Goal: Communication & Community: Answer question/provide support

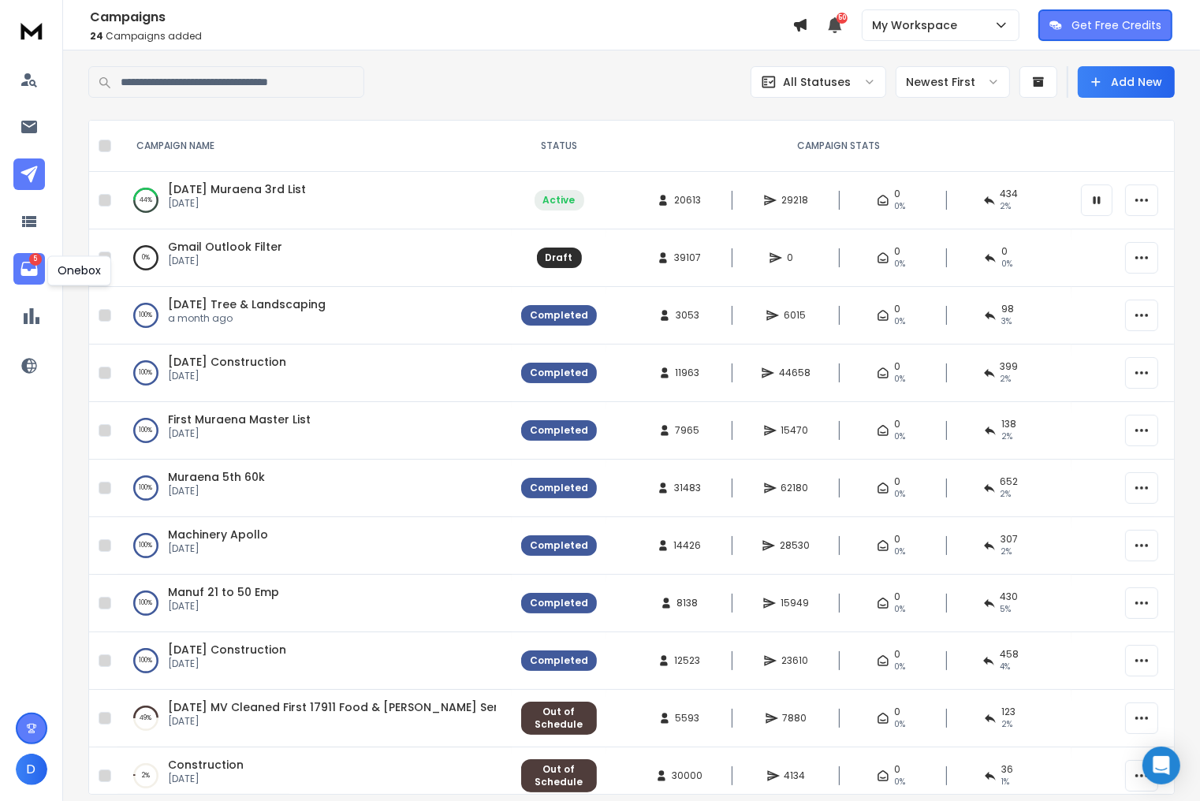
click at [32, 263] on p "5" at bounding box center [35, 259] width 13 height 13
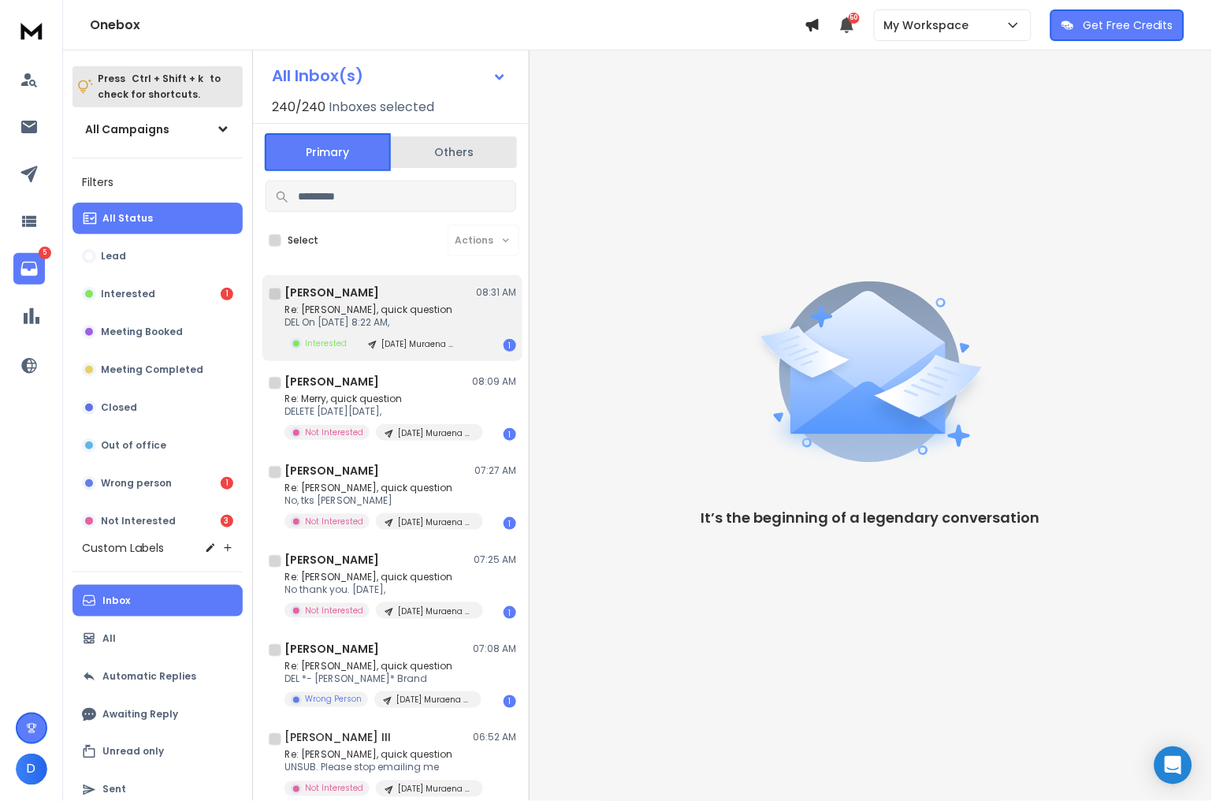
click at [456, 311] on p "Re: [PERSON_NAME], quick question" at bounding box center [376, 310] width 182 height 13
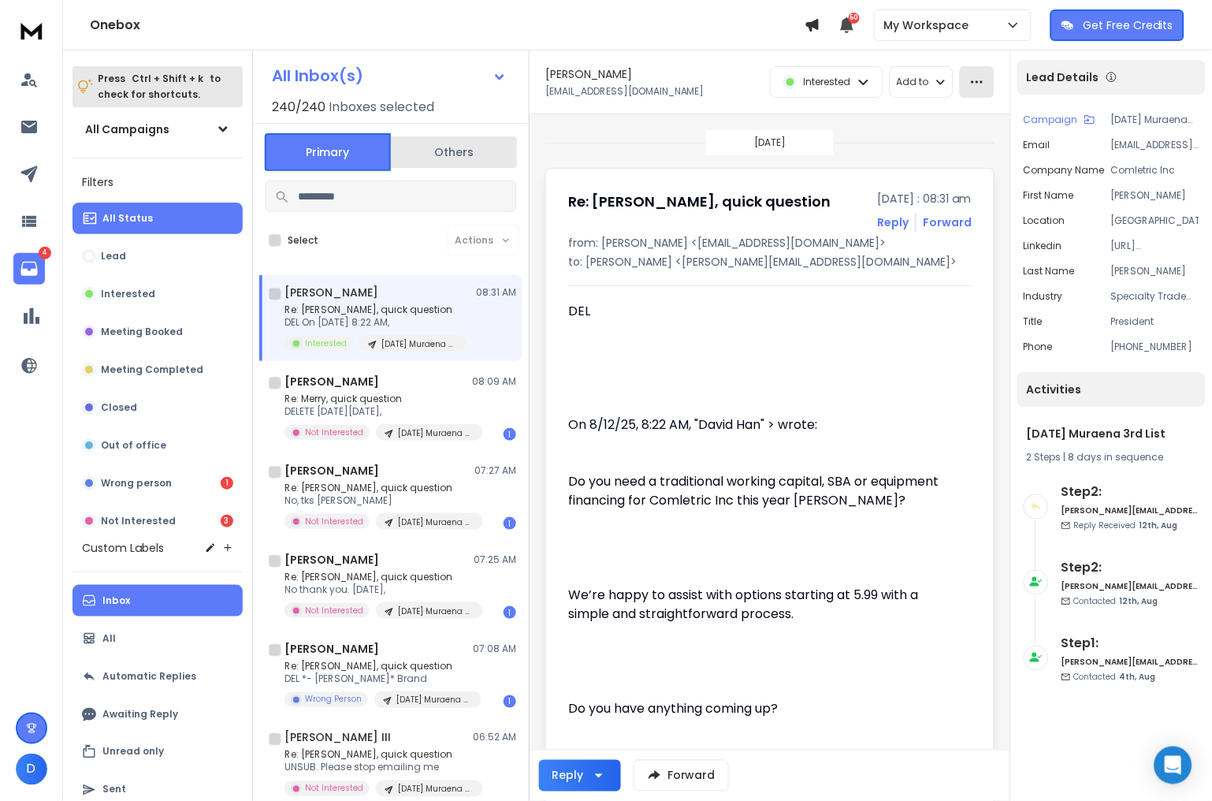
click at [995, 82] on button "button" at bounding box center [977, 82] width 35 height 32
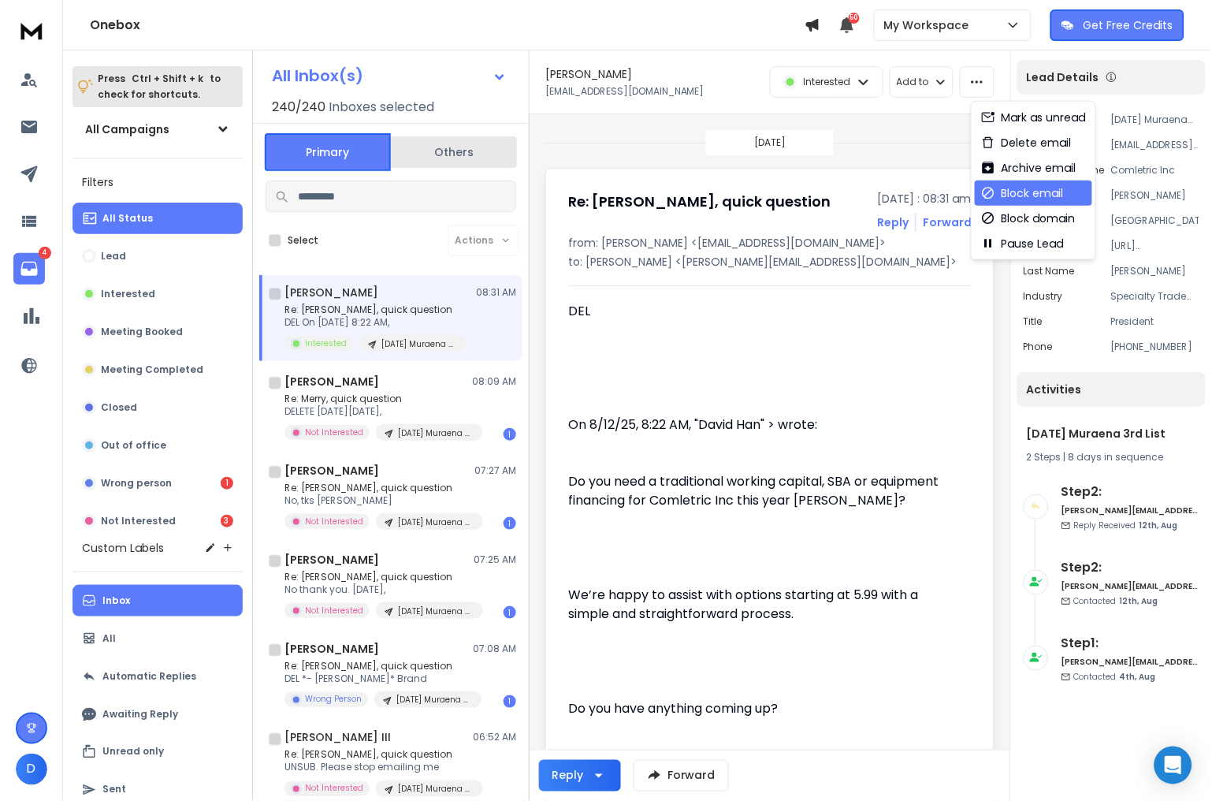
click at [1041, 193] on div "Block email" at bounding box center [1022, 193] width 83 height 16
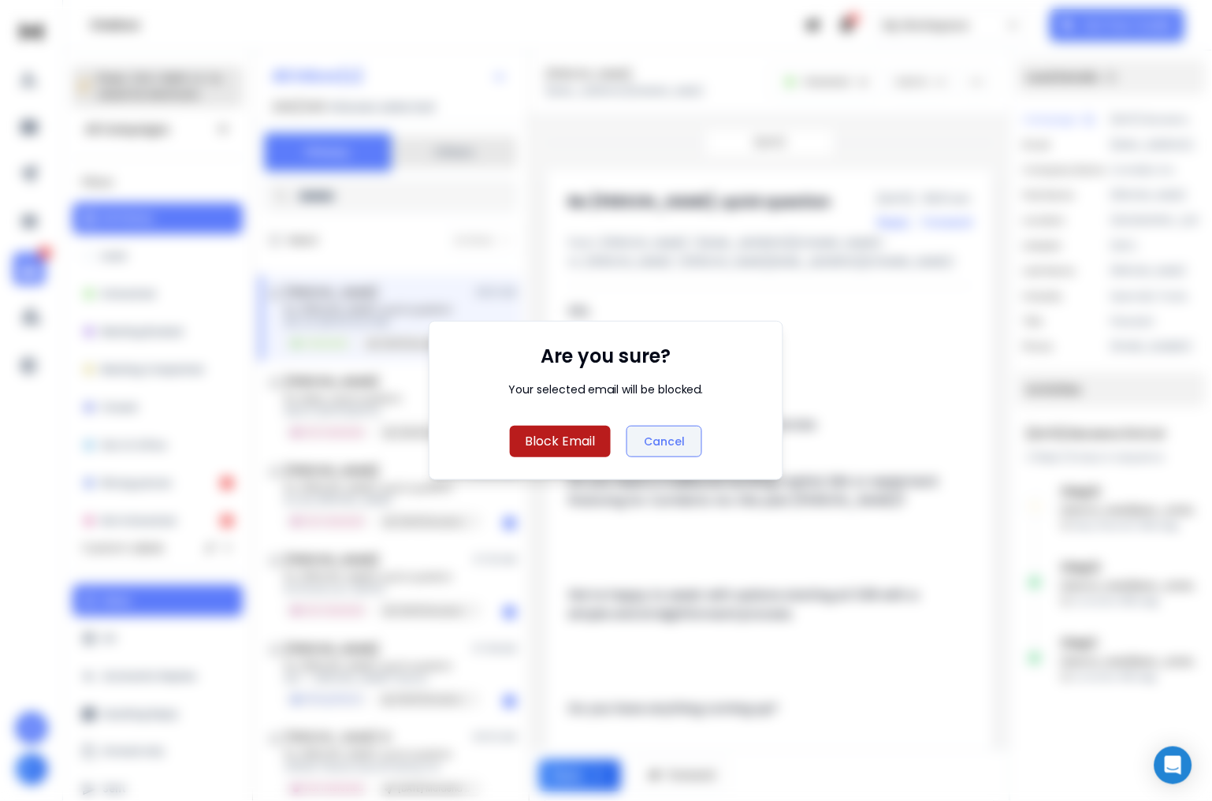
click at [538, 440] on button "Block Email" at bounding box center [560, 442] width 101 height 32
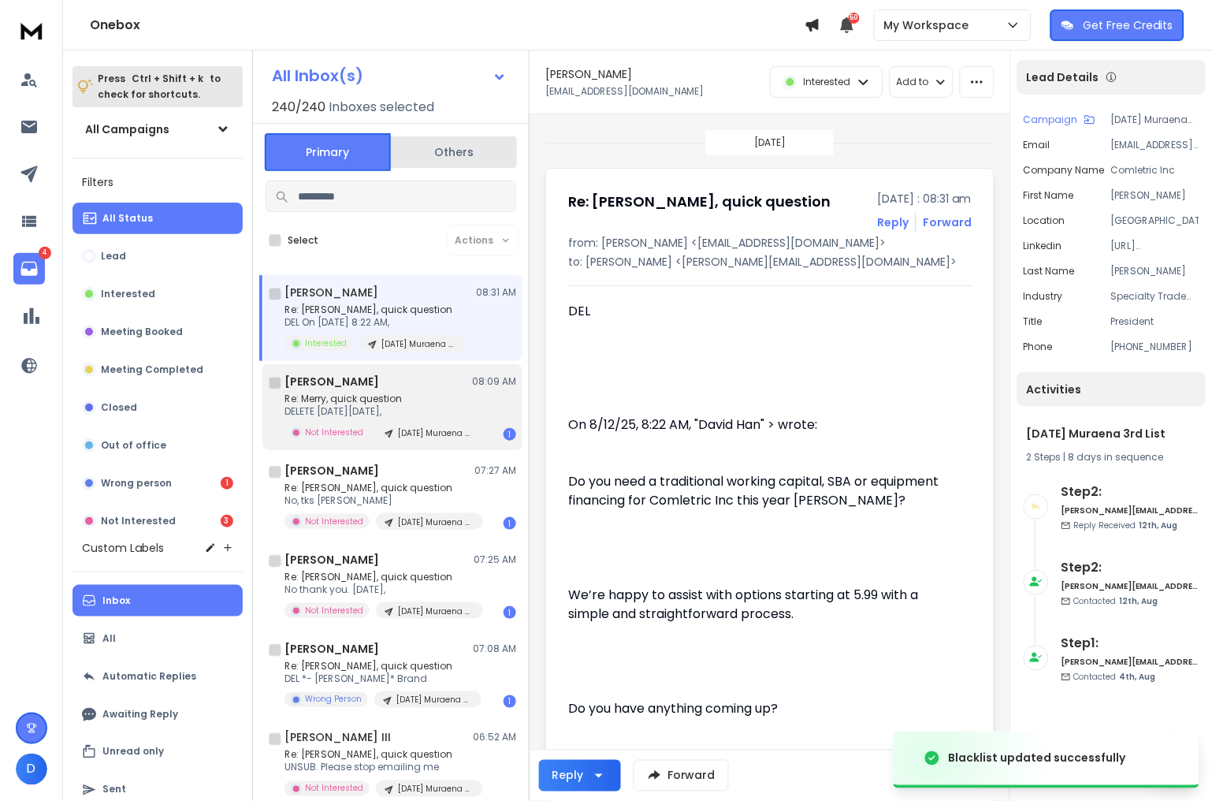
click at [438, 400] on p "Re: Merry, quick question" at bounding box center [379, 399] width 189 height 13
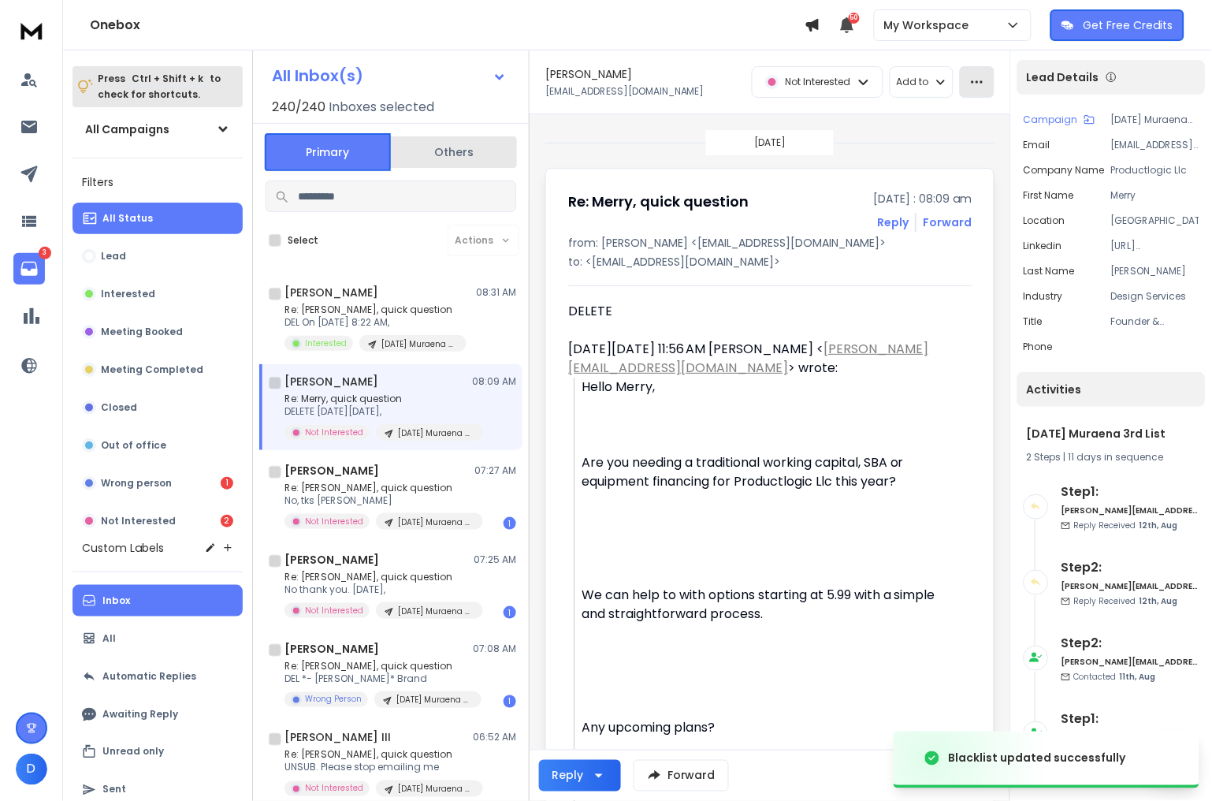
click at [986, 84] on button "button" at bounding box center [977, 82] width 35 height 32
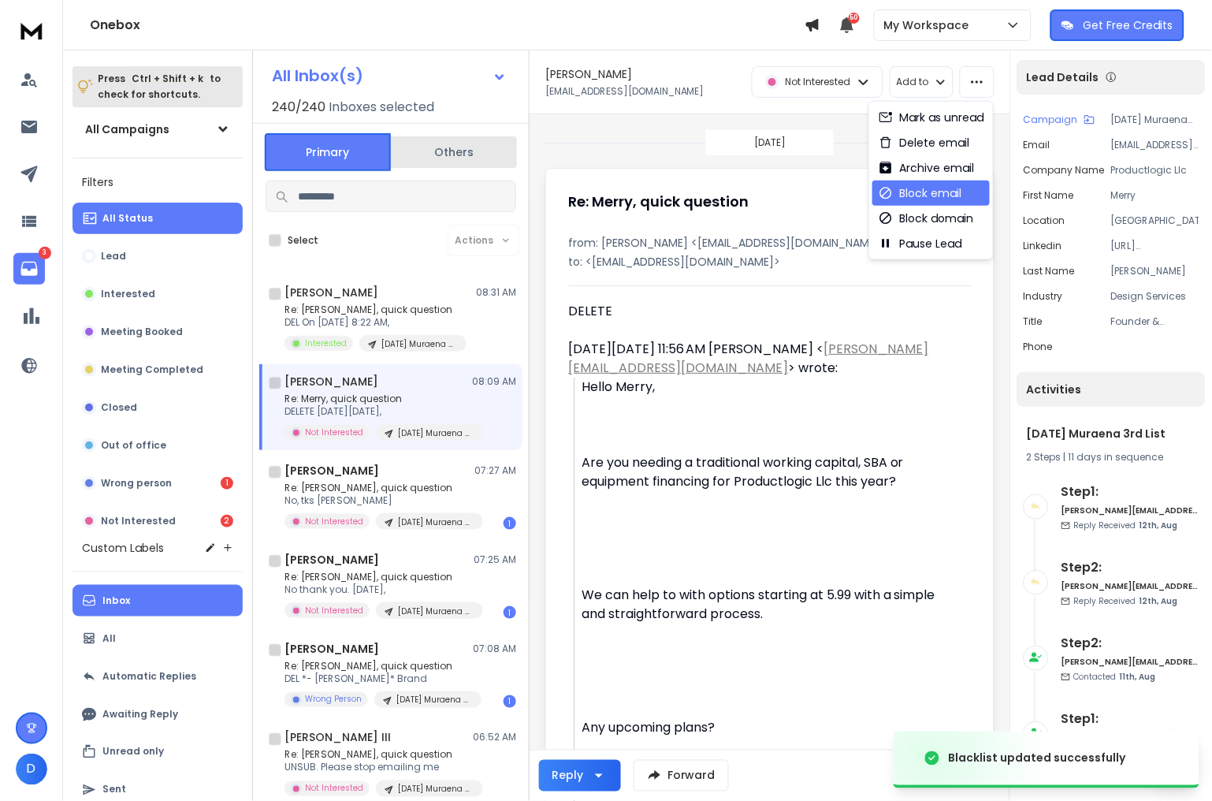
click at [930, 192] on div "Block email" at bounding box center [920, 193] width 83 height 16
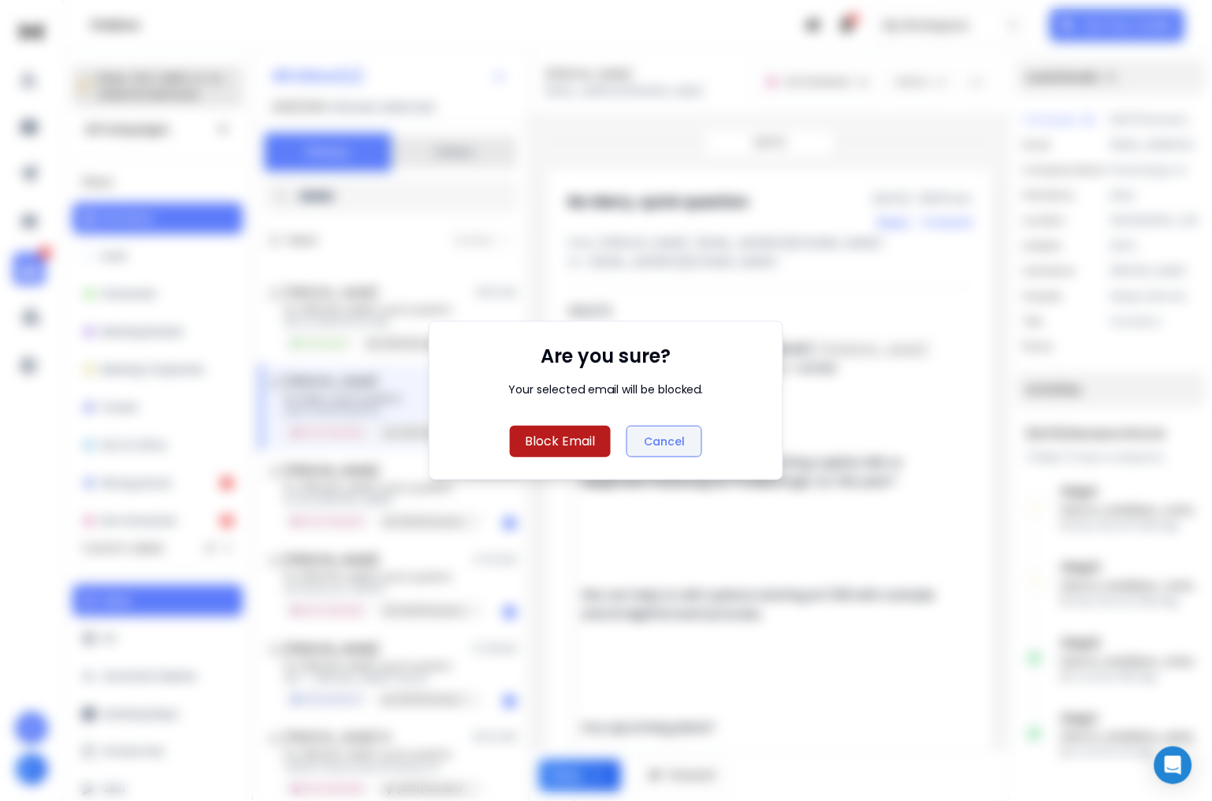
click at [563, 434] on button "Block Email" at bounding box center [560, 442] width 101 height 32
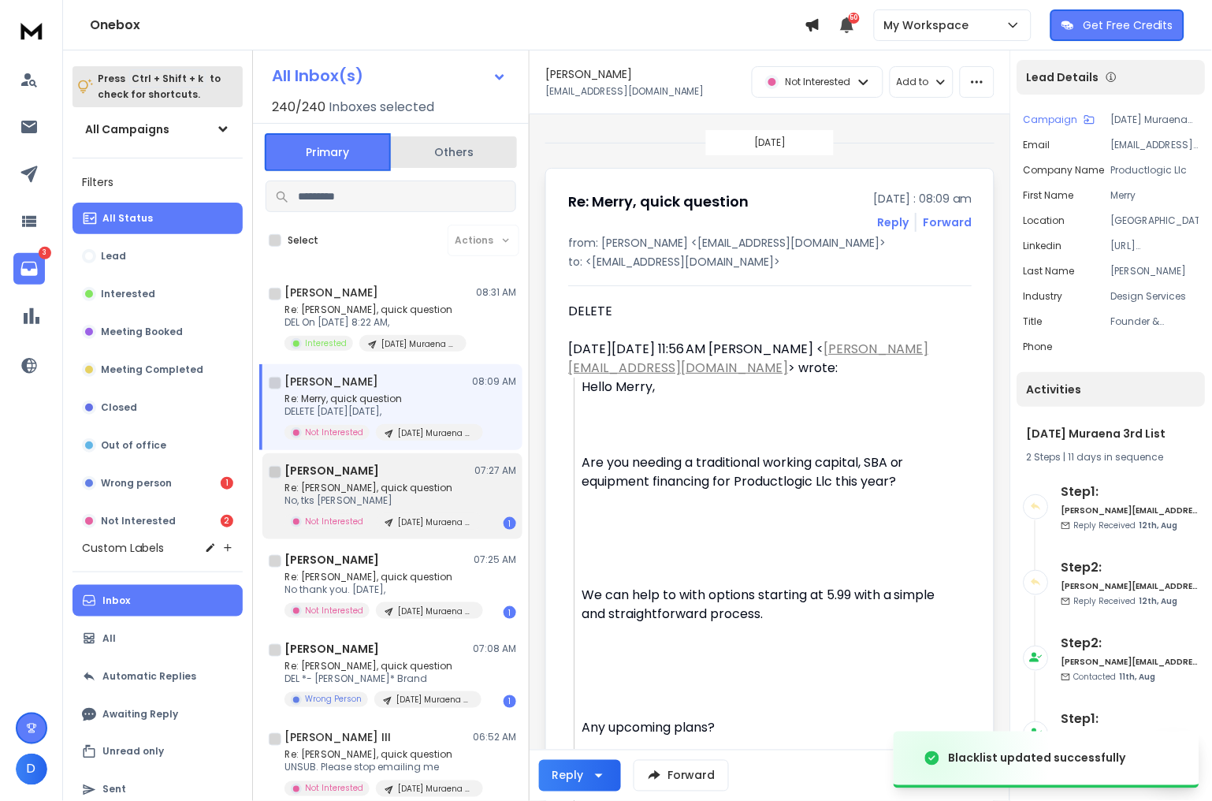
click at [445, 491] on p "Re: [PERSON_NAME], quick question" at bounding box center [379, 488] width 189 height 13
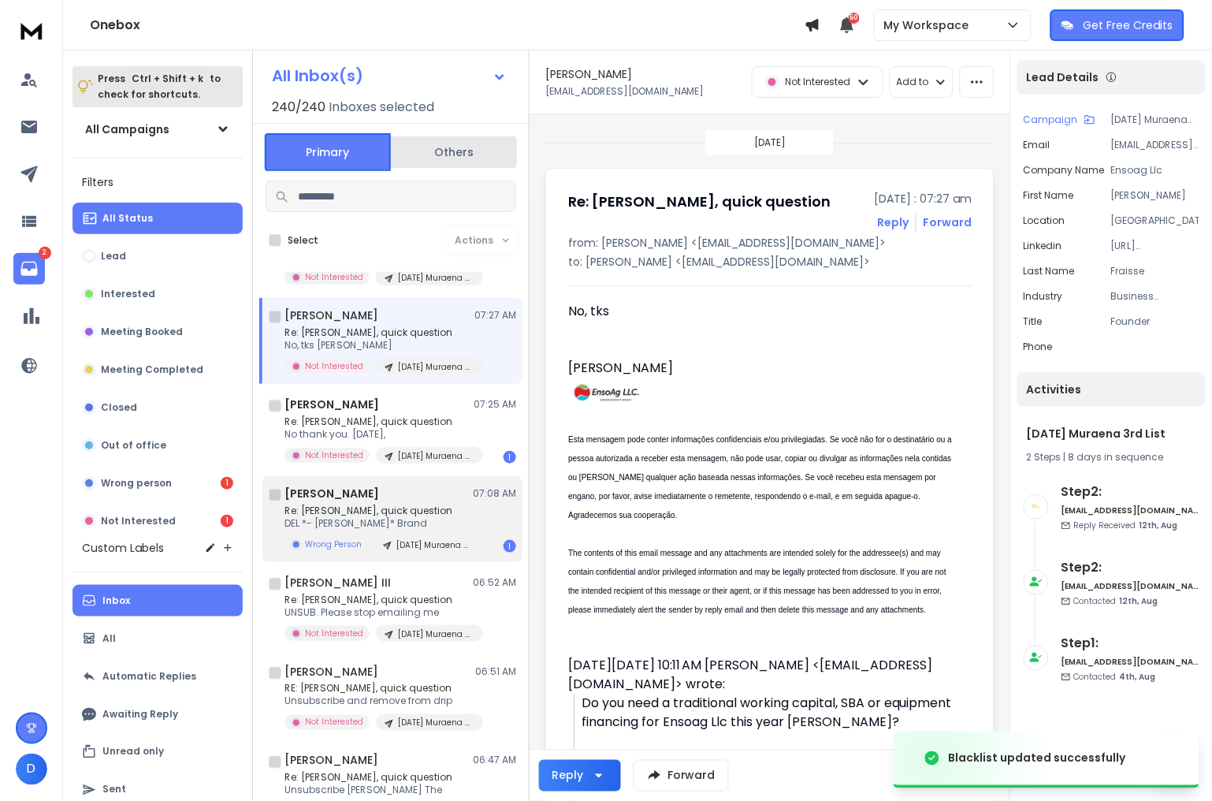
scroll to position [175, 0]
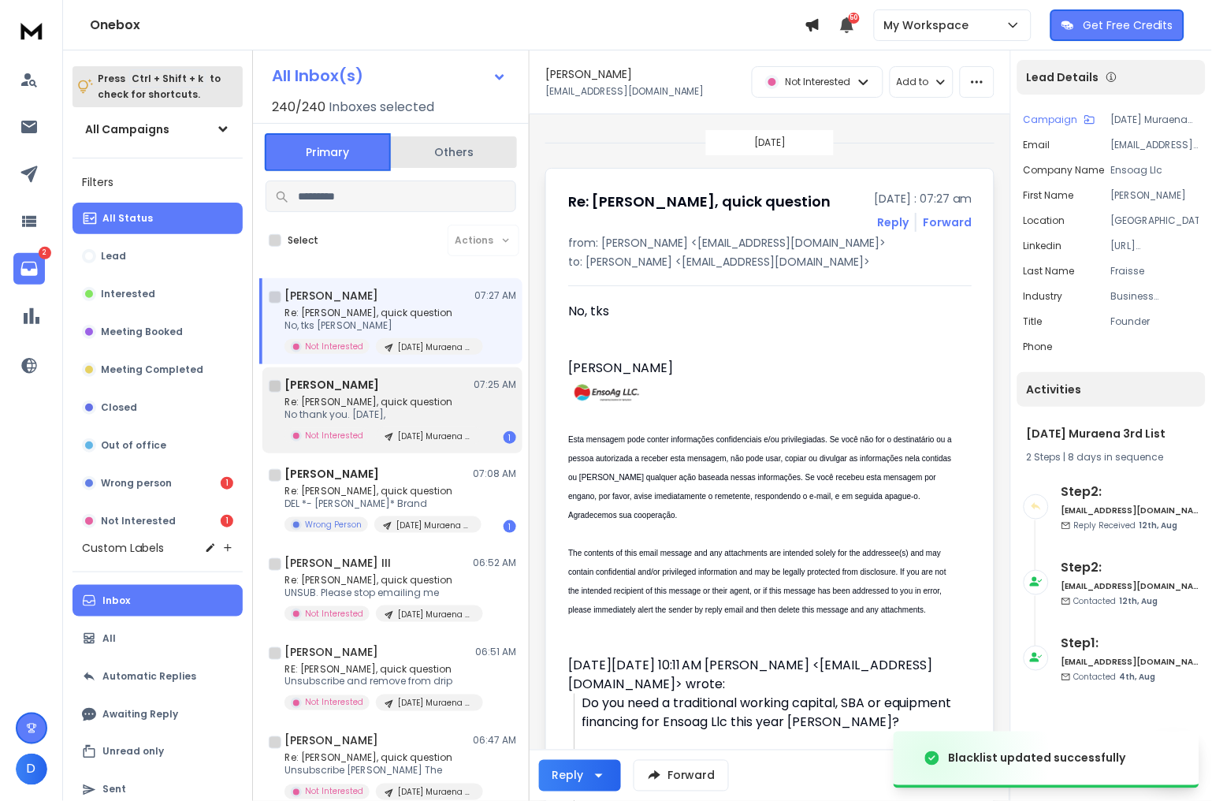
click at [428, 421] on div "Re: Matthew, quick question No thank you. On Tue, Not Interested 7/31/25 Muraen…" at bounding box center [384, 420] width 199 height 48
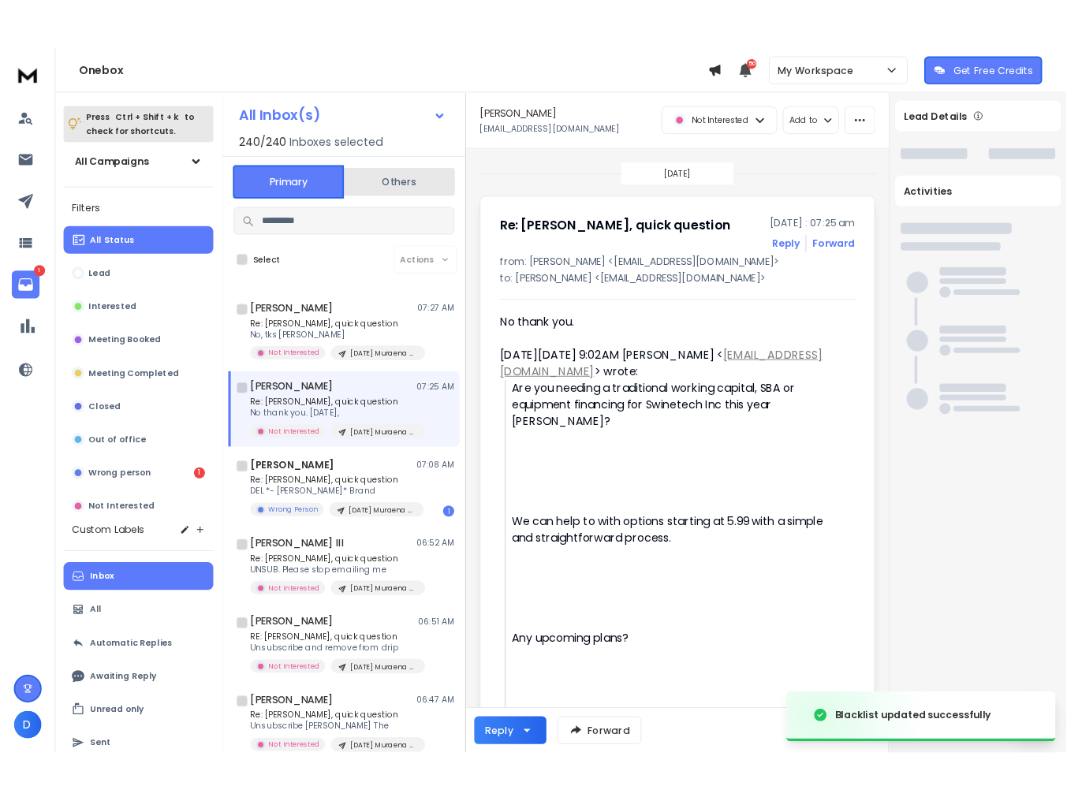
scroll to position [263, 0]
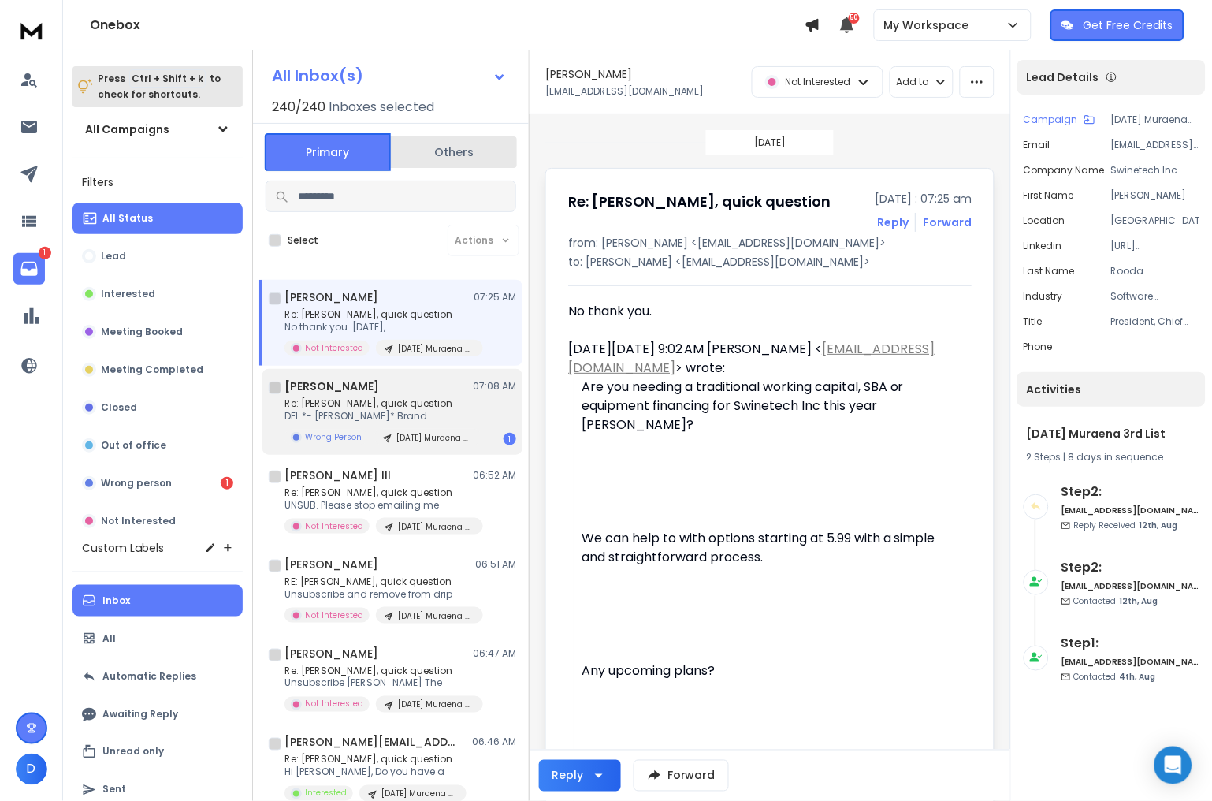
click at [412, 418] on p "DEL *- [PERSON_NAME]* Brand" at bounding box center [379, 416] width 189 height 13
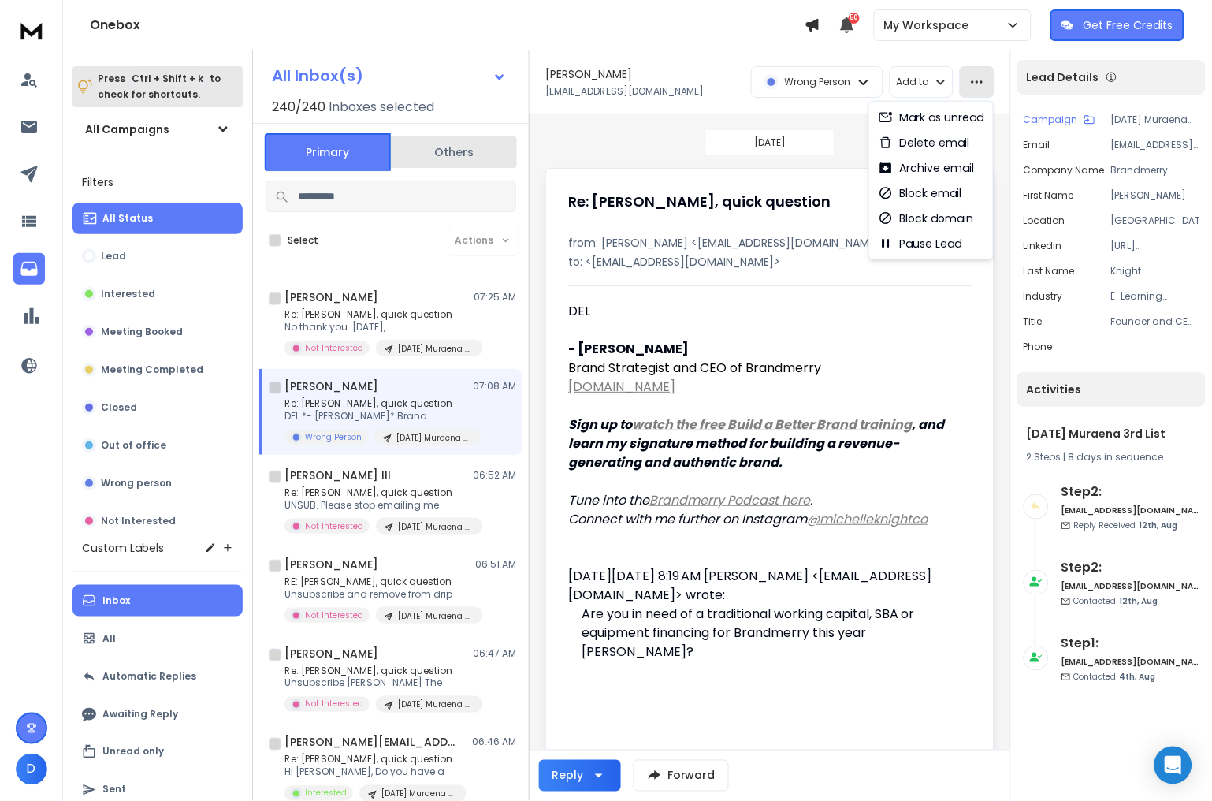
click at [987, 80] on button "button" at bounding box center [977, 82] width 35 height 32
click at [927, 192] on div "Block email" at bounding box center [920, 193] width 83 height 16
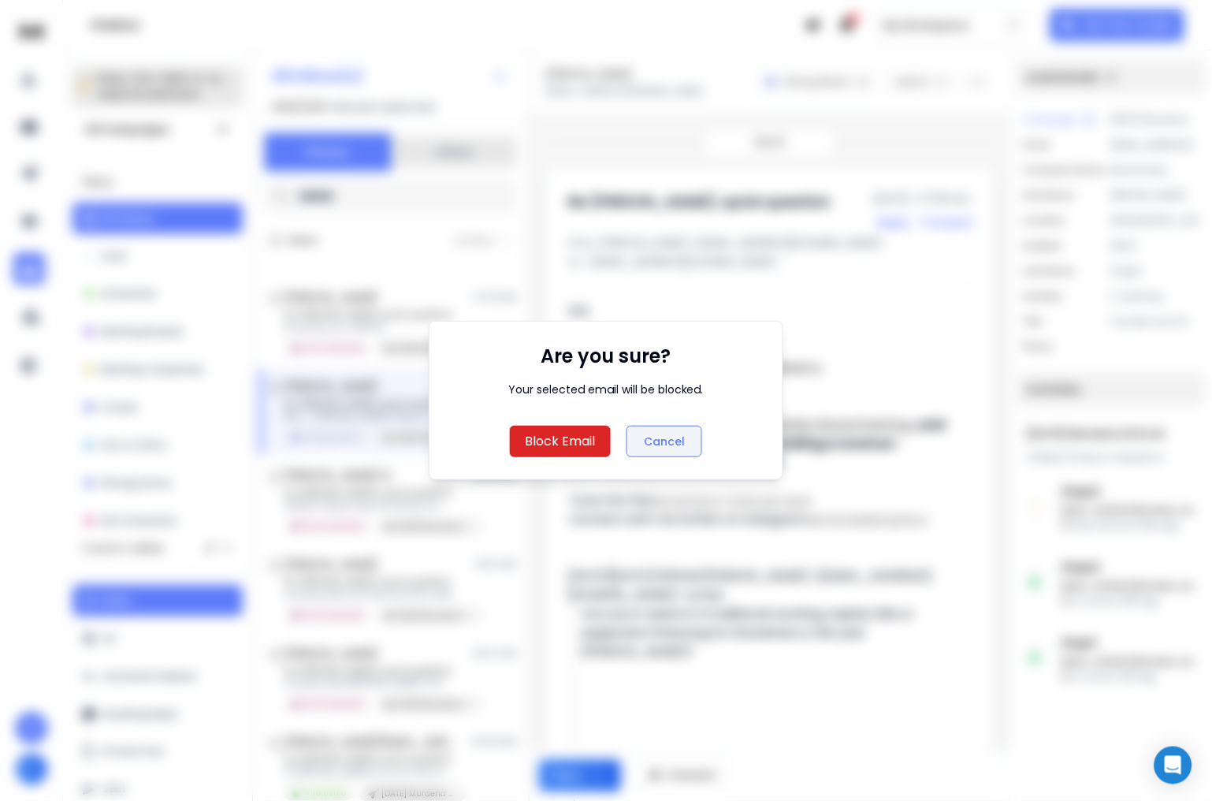
drag, startPoint x: 571, startPoint y: 441, endPoint x: 503, endPoint y: 428, distance: 69.1
click at [564, 444] on button "Block Email" at bounding box center [560, 442] width 101 height 32
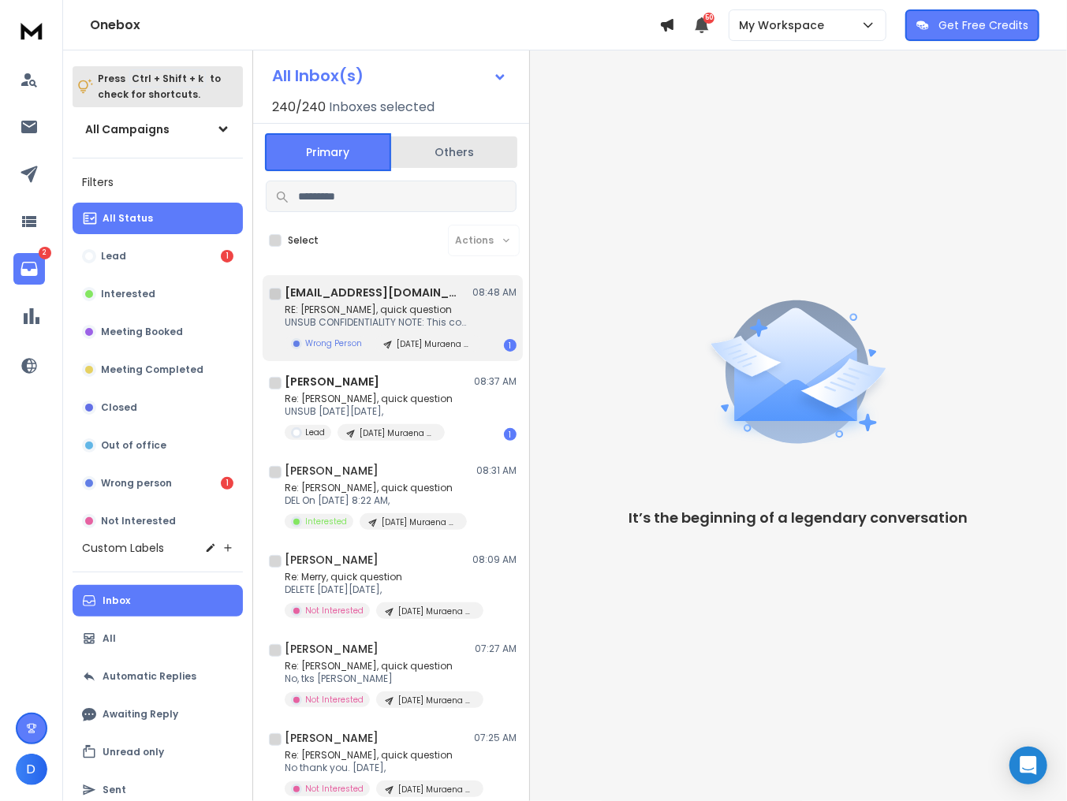
click at [373, 304] on p "RE: Saraí, quick question" at bounding box center [379, 310] width 189 height 13
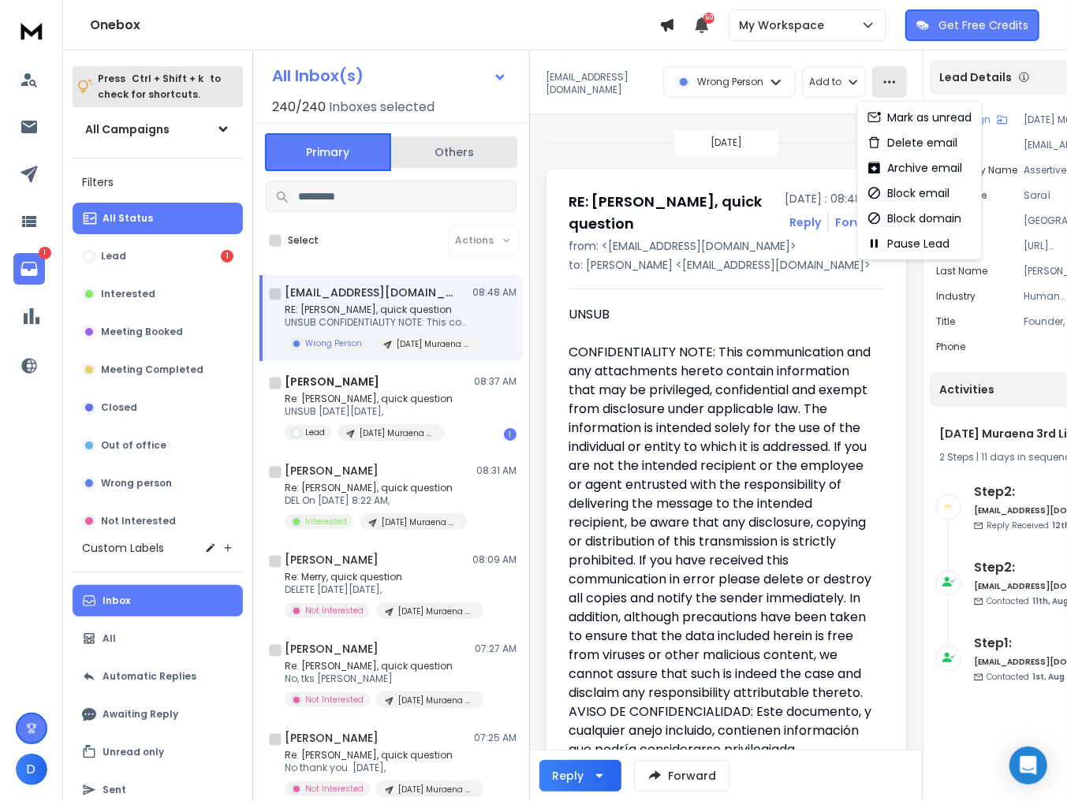
click at [907, 73] on button "button" at bounding box center [889, 82] width 35 height 32
click at [928, 196] on div "Block email" at bounding box center [908, 193] width 83 height 16
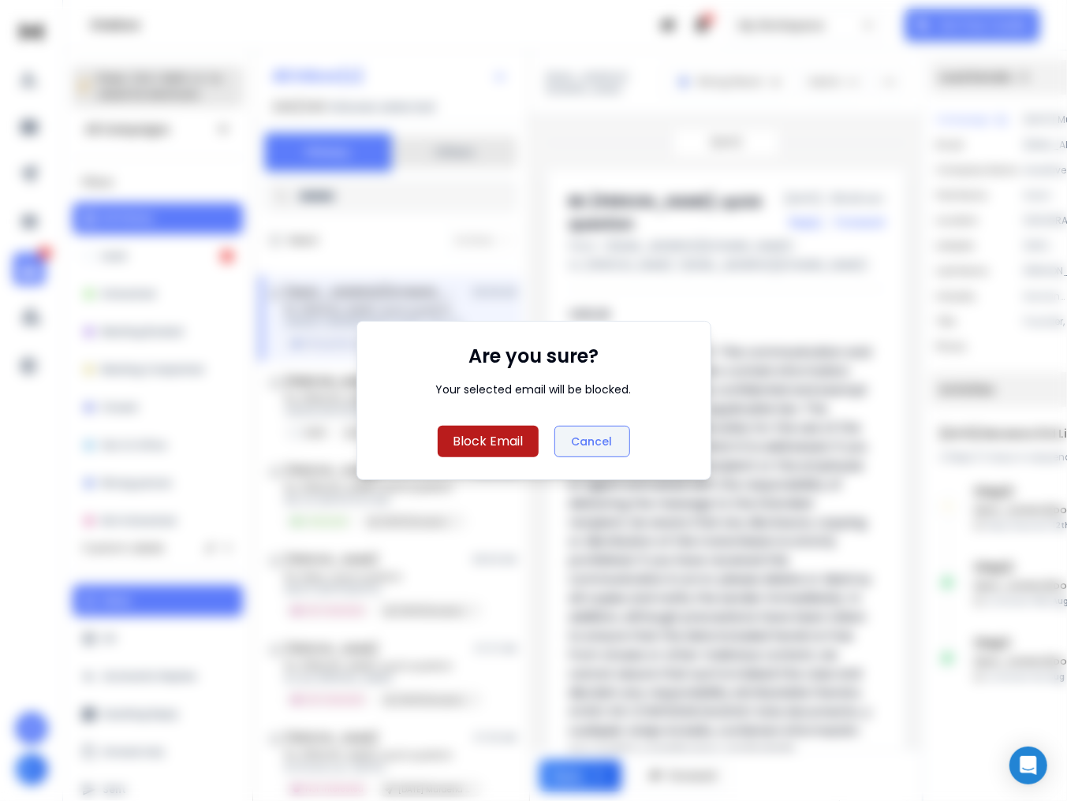
click at [483, 434] on button "Block Email" at bounding box center [488, 442] width 101 height 32
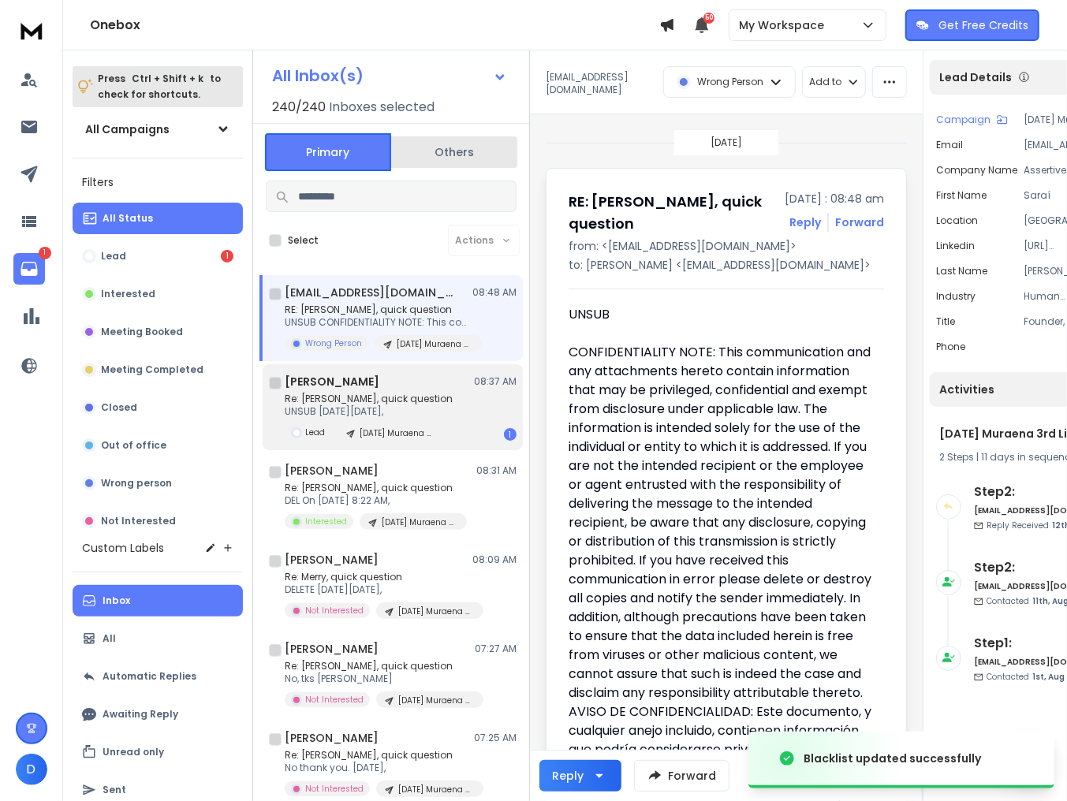
click at [385, 403] on p "Re: [PERSON_NAME], quick question" at bounding box center [369, 399] width 168 height 13
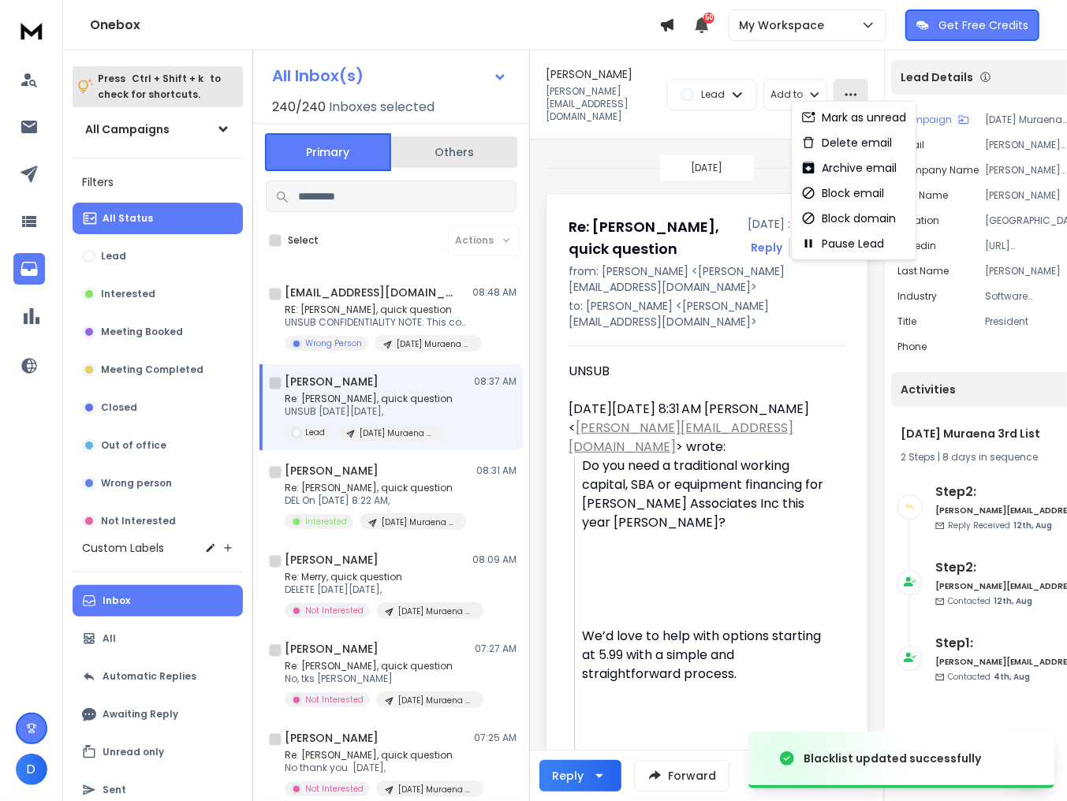
click at [858, 88] on icon "button" at bounding box center [851, 95] width 14 height 14
click at [857, 184] on div "Block email" at bounding box center [853, 193] width 117 height 25
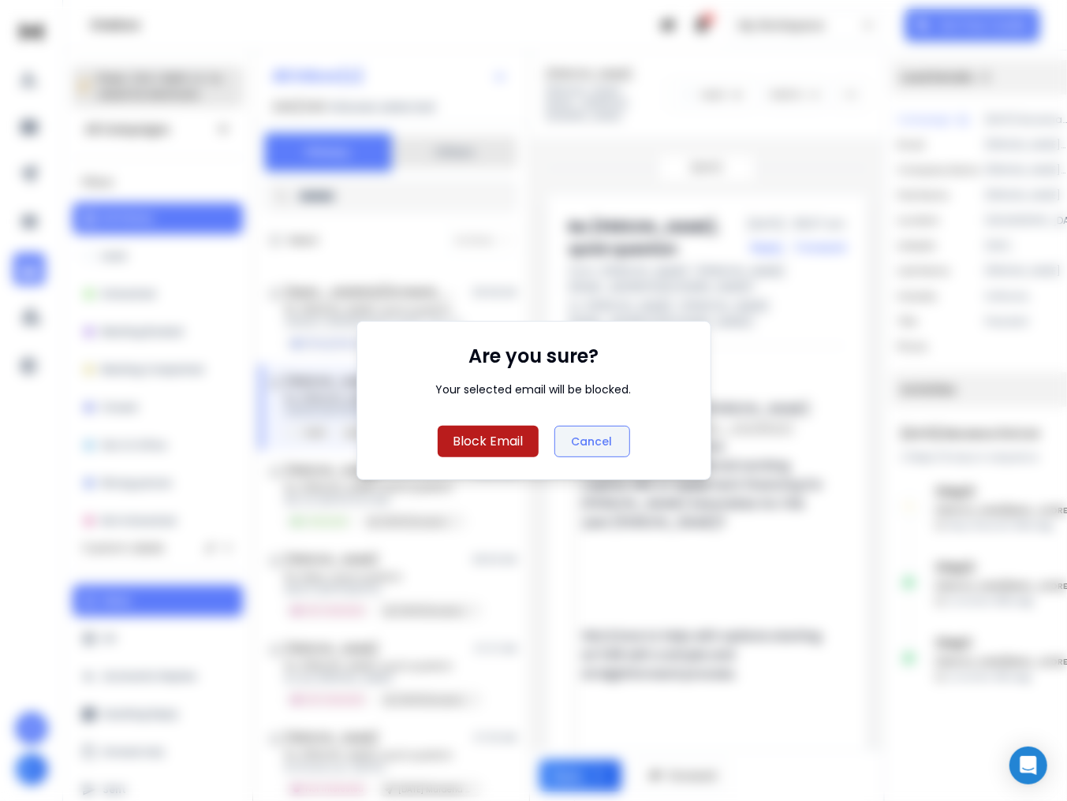
click at [493, 441] on button "Block Email" at bounding box center [488, 442] width 101 height 32
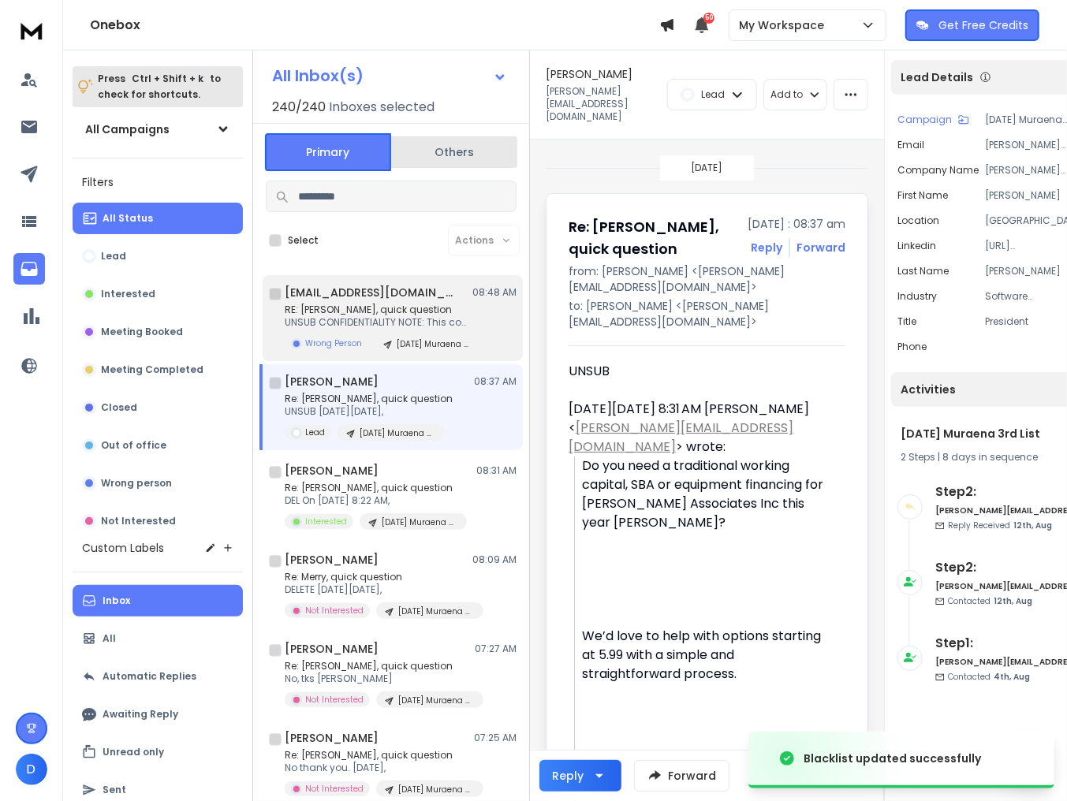
click at [375, 300] on h1 "[EMAIL_ADDRESS][DOMAIN_NAME]" at bounding box center [371, 293] width 173 height 16
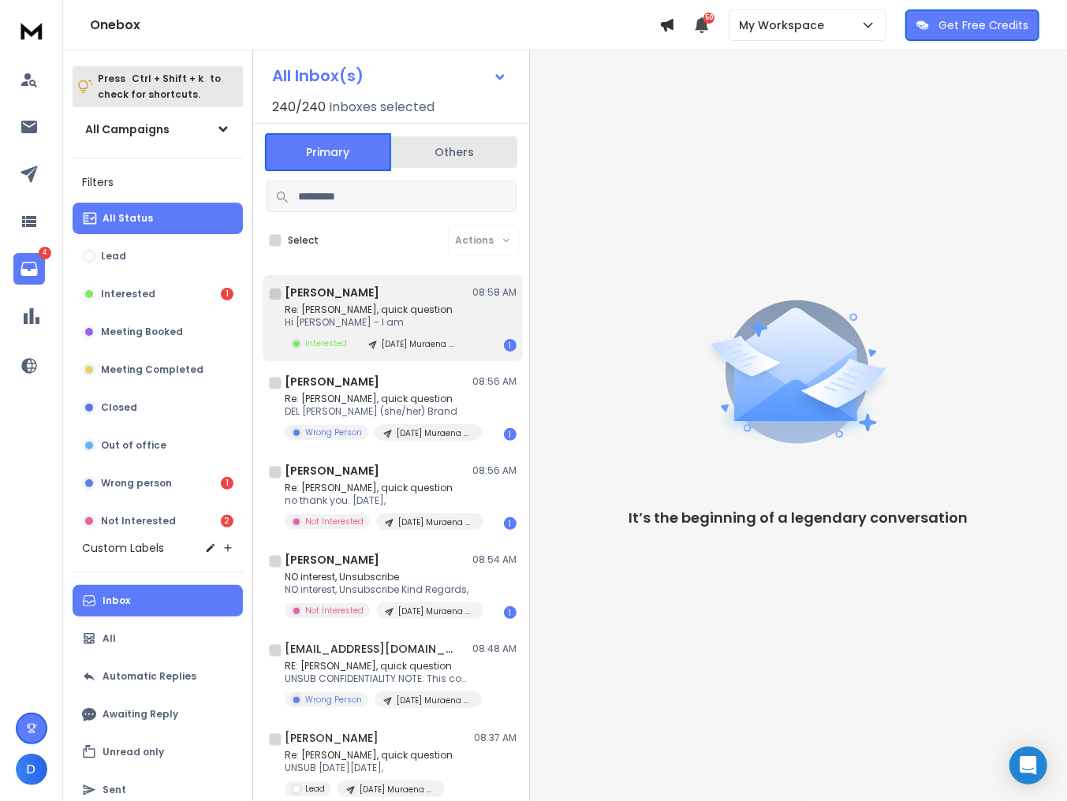
click at [405, 304] on p "Re: Pam, quick question" at bounding box center [376, 310] width 182 height 13
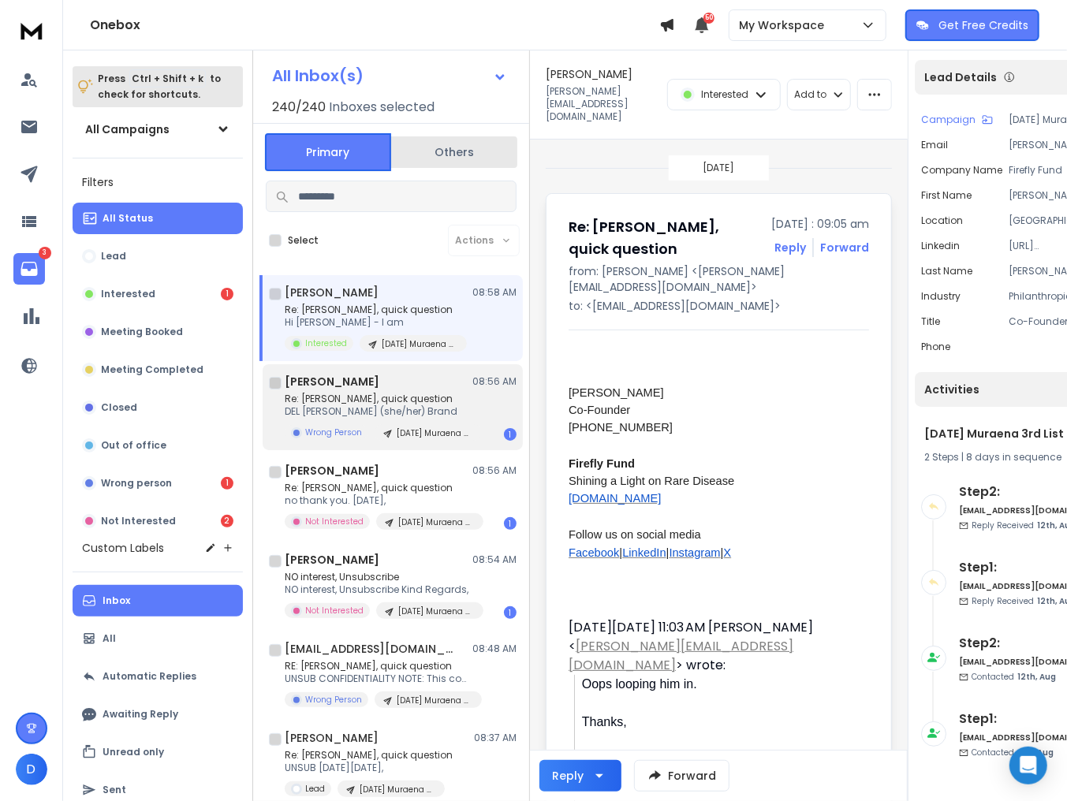
click at [336, 389] on h1 "Lauren Atherton" at bounding box center [332, 382] width 95 height 16
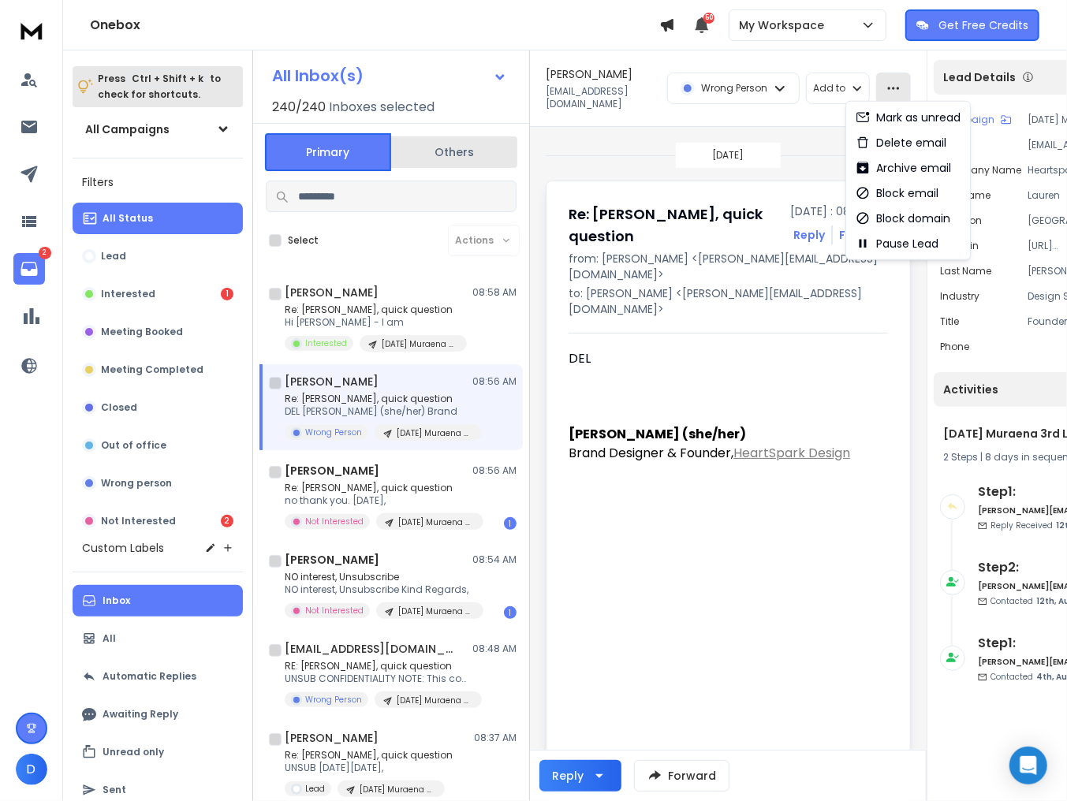
click at [911, 73] on button "button" at bounding box center [893, 89] width 35 height 32
click at [929, 186] on div "Block email" at bounding box center [896, 193] width 83 height 16
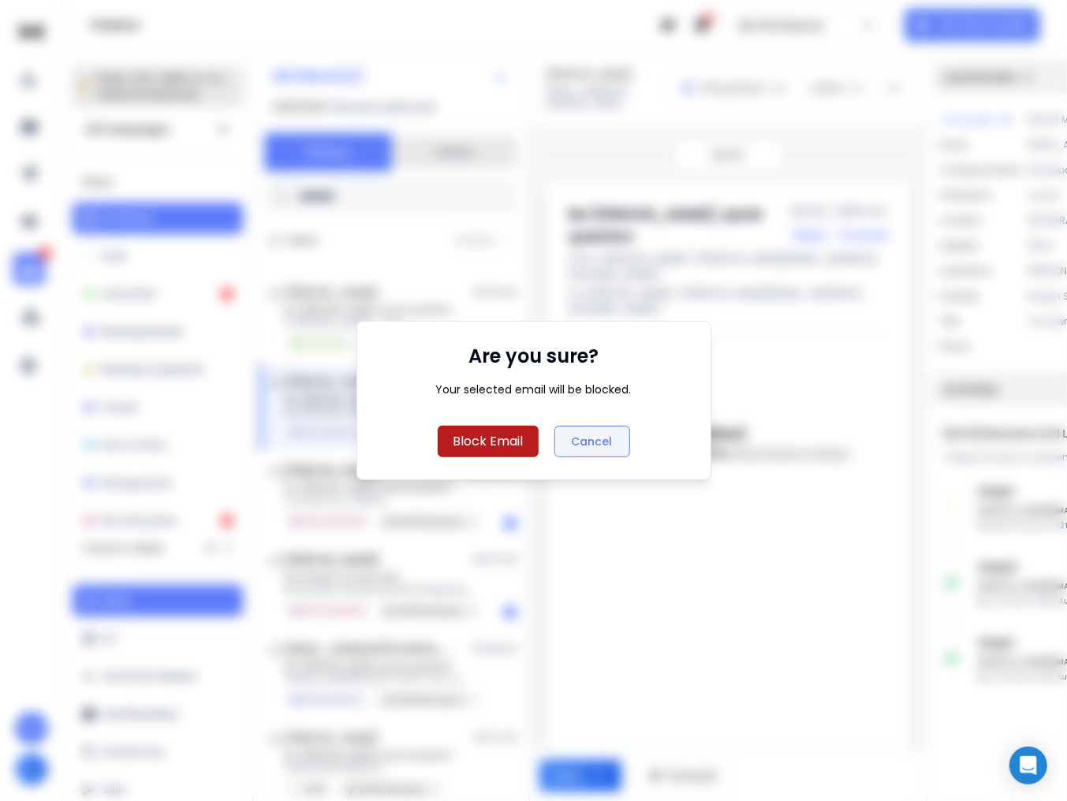
click at [471, 438] on button "Block Email" at bounding box center [488, 442] width 101 height 32
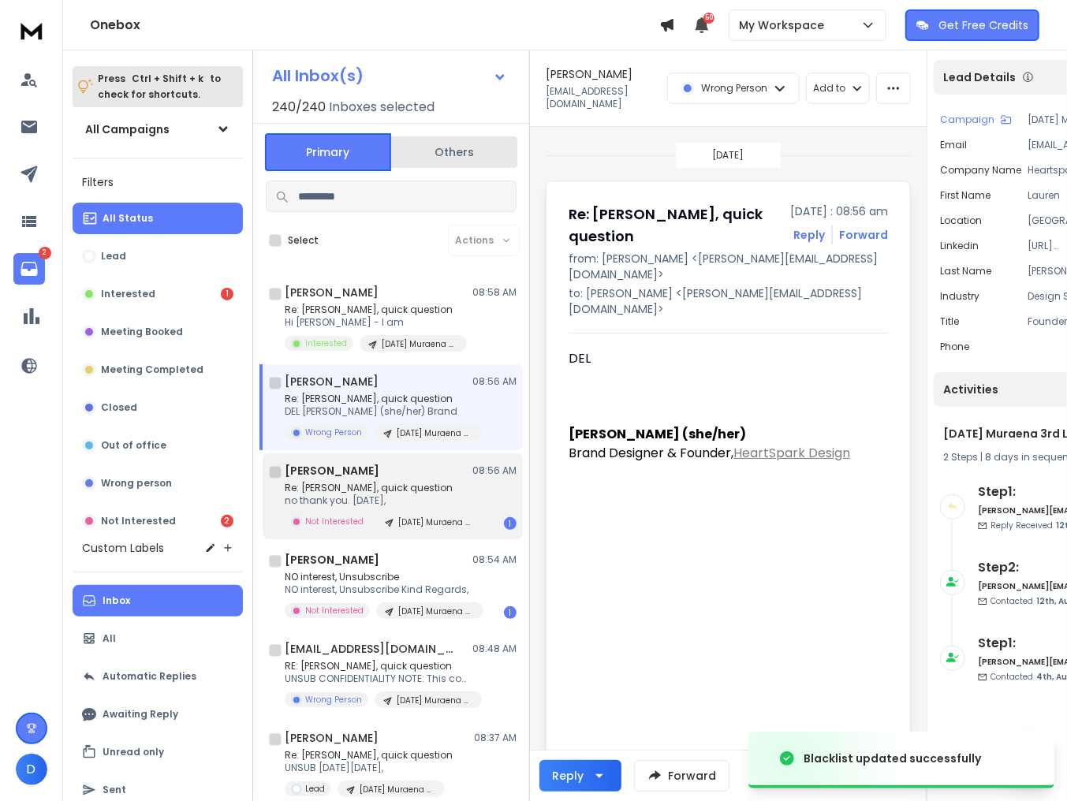
click at [414, 476] on div "Andy Plesser 08:56 AM" at bounding box center [401, 471] width 232 height 16
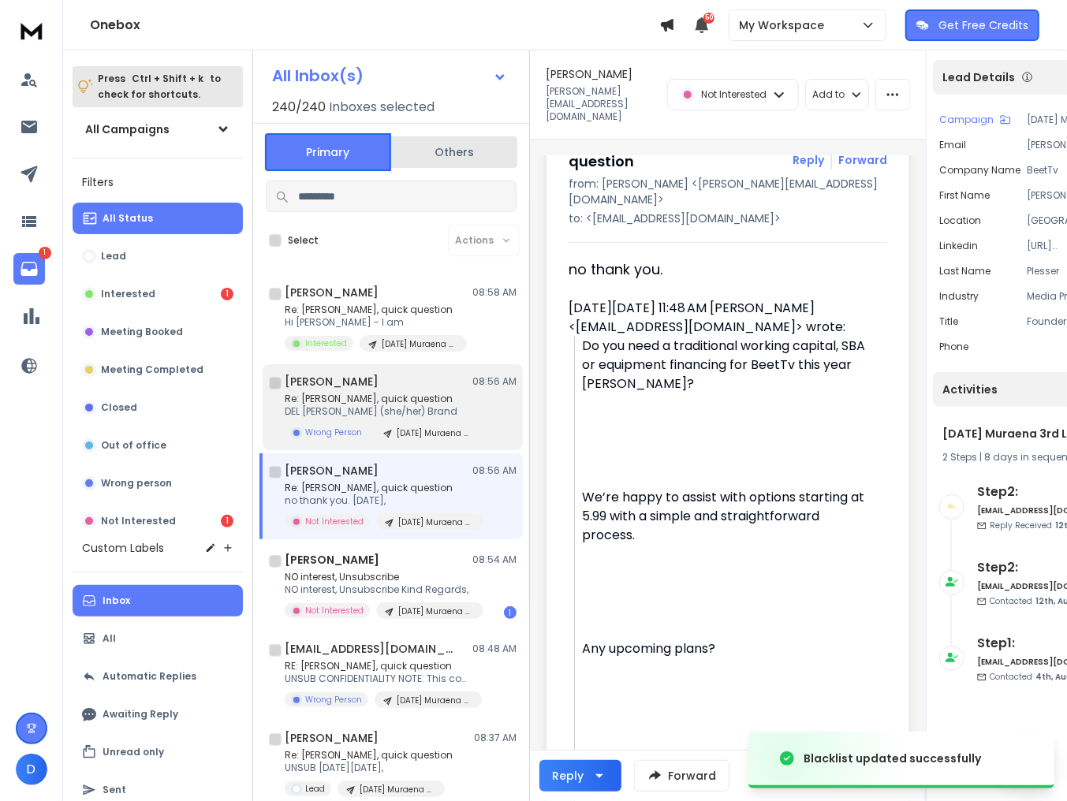
scroll to position [88, 0]
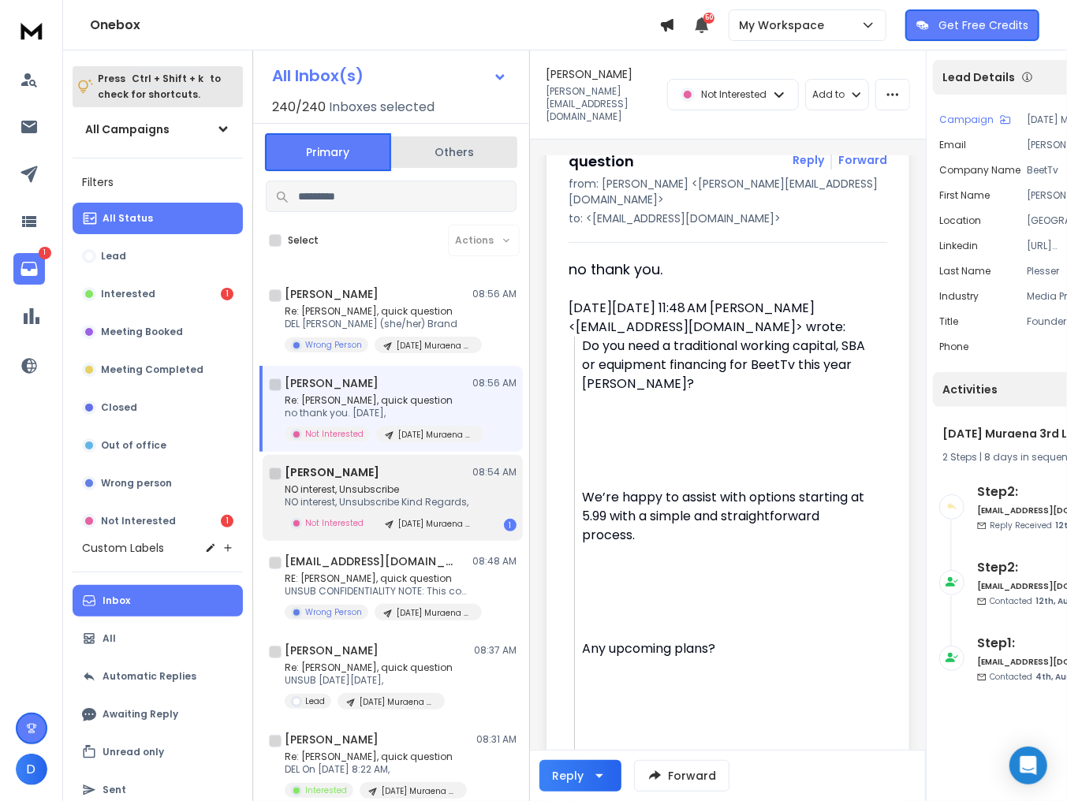
click at [391, 487] on p "NO interest, Unsubscribe" at bounding box center [379, 489] width 189 height 13
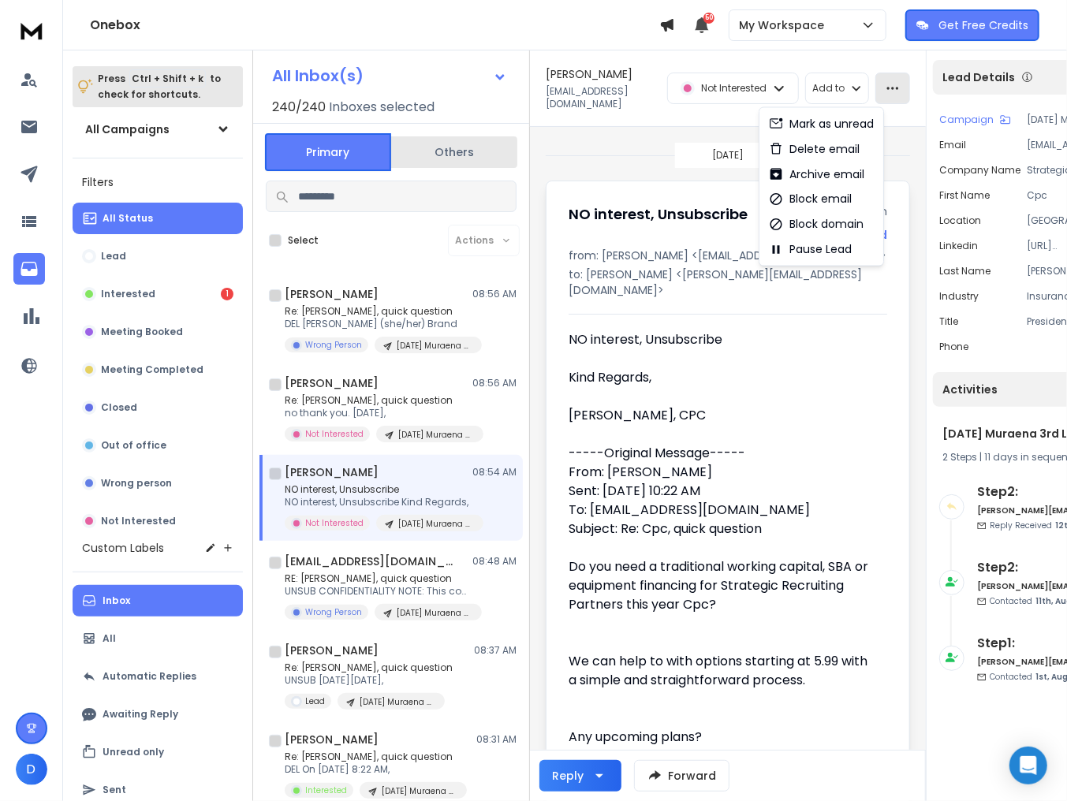
click at [885, 85] on icon "button" at bounding box center [892, 88] width 14 height 14
click at [832, 197] on div "Block email" at bounding box center [810, 200] width 83 height 16
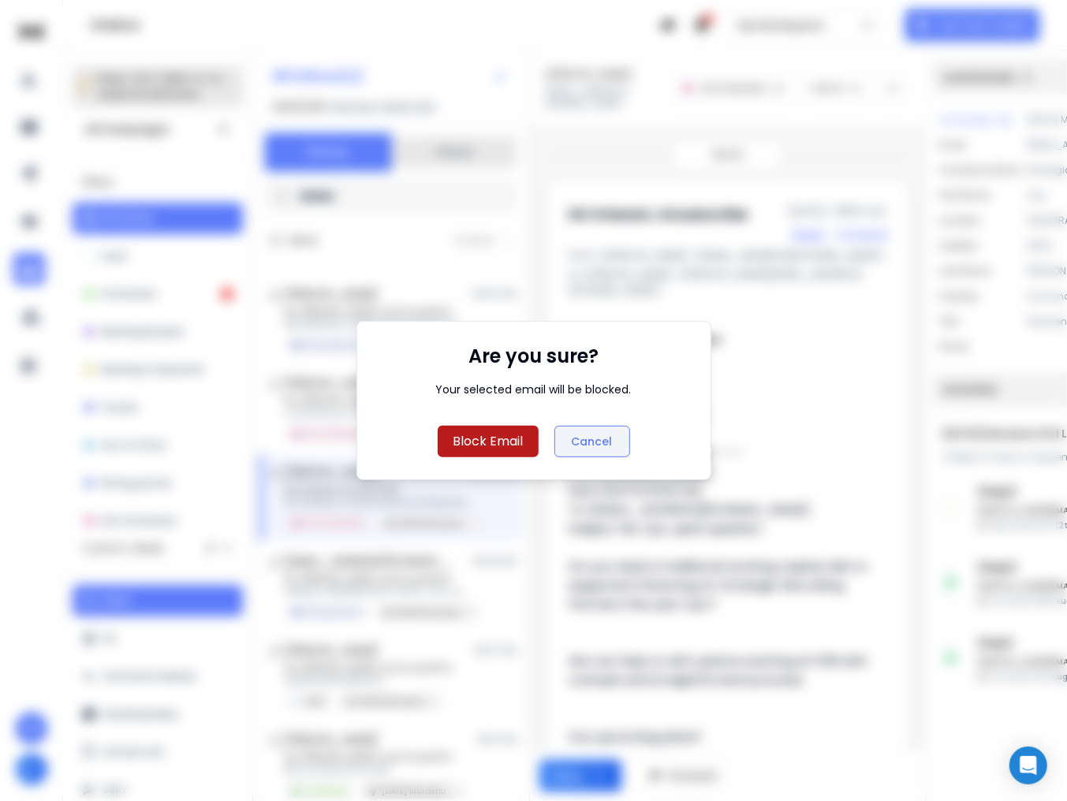
click at [501, 434] on button "Block Email" at bounding box center [488, 442] width 101 height 32
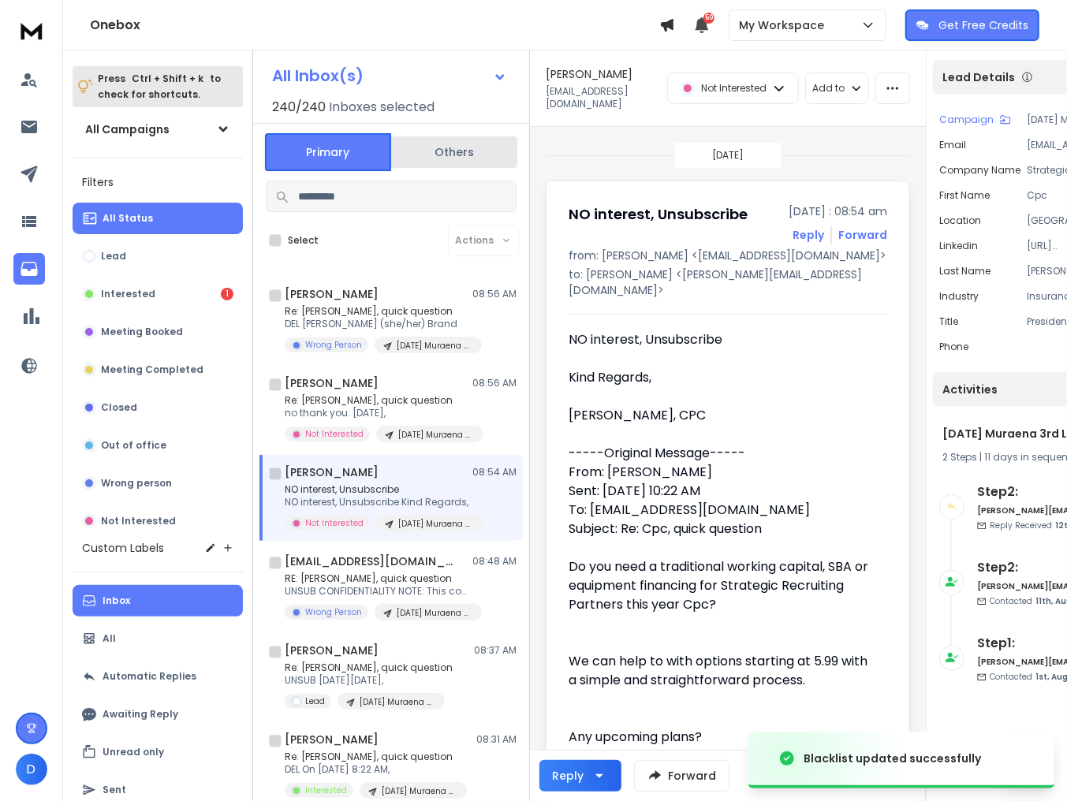
drag, startPoint x: 173, startPoint y: 286, endPoint x: 214, endPoint y: 288, distance: 40.2
click at [173, 286] on button "Interested 1" at bounding box center [158, 294] width 170 height 32
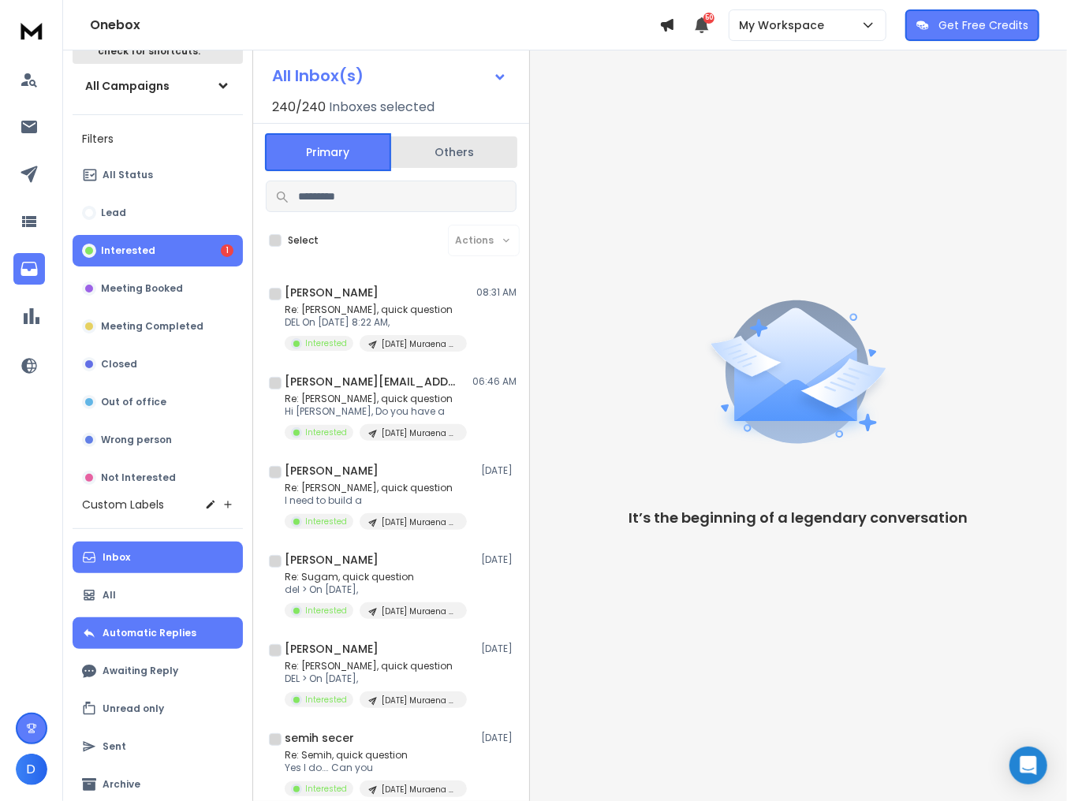
scroll to position [67, 0]
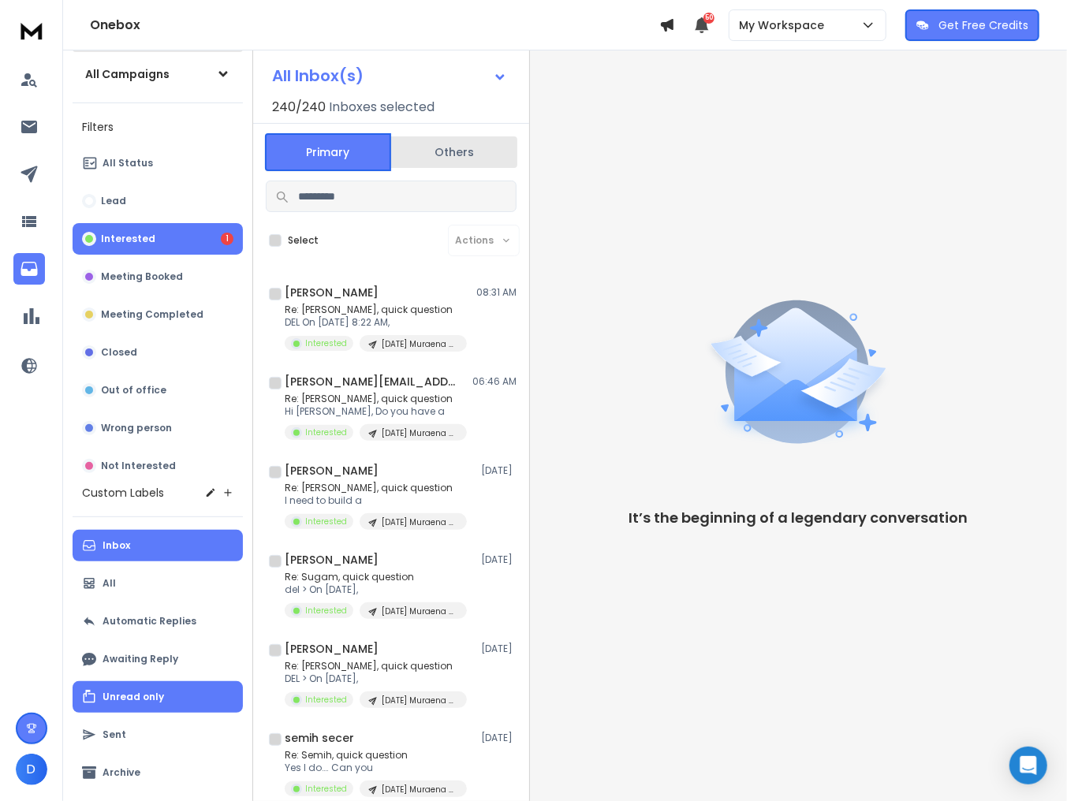
click at [121, 691] on p "Unread only" at bounding box center [132, 697] width 61 height 13
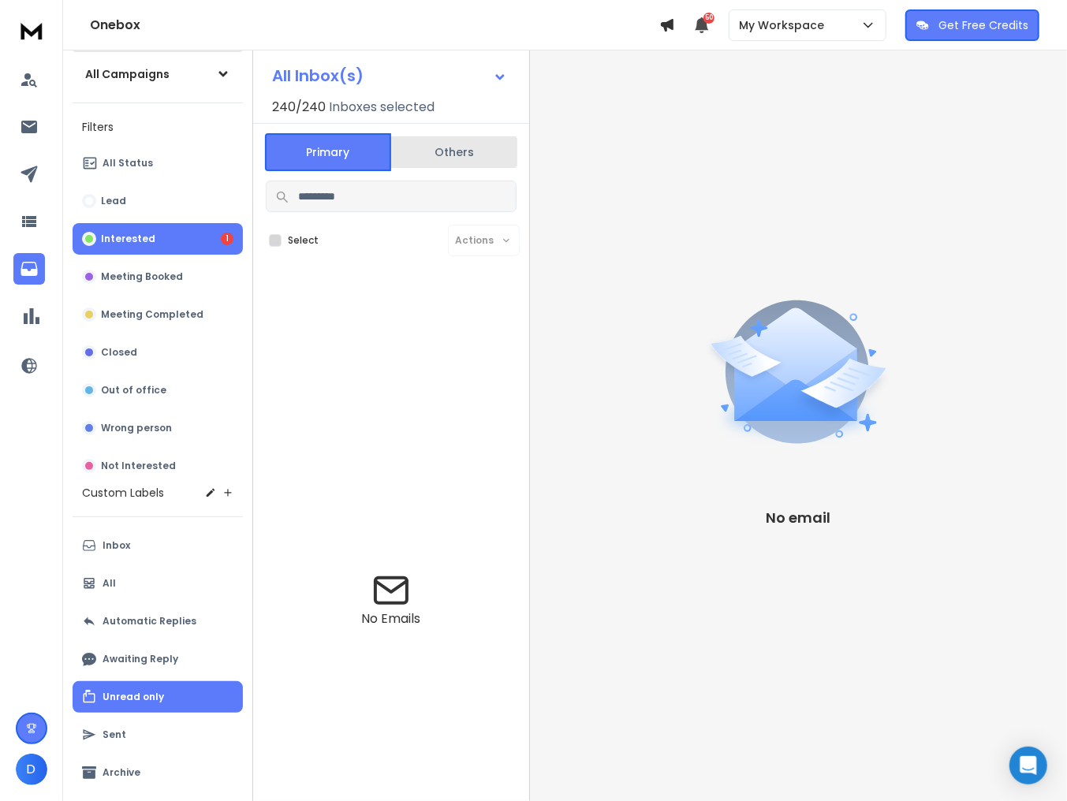
click at [163, 223] on button "Interested 1" at bounding box center [158, 239] width 170 height 32
click at [109, 157] on p "All Status" at bounding box center [127, 163] width 50 height 13
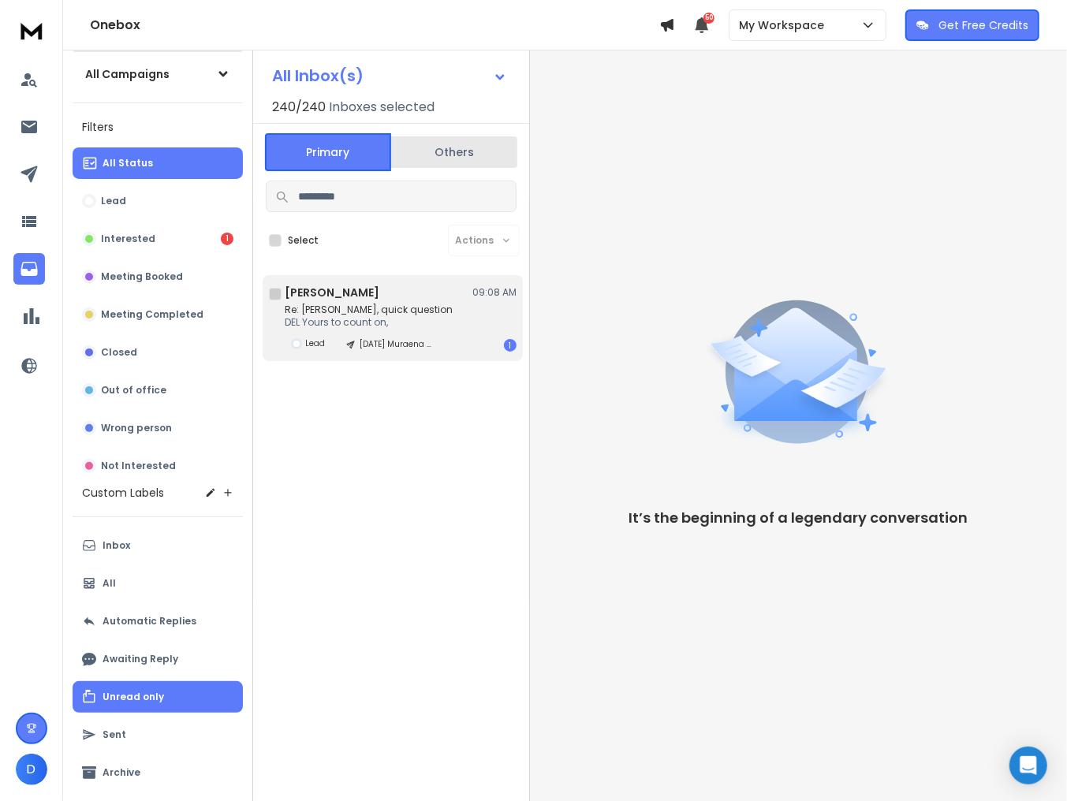
click at [366, 302] on div "Nick Eggleston 09:08 AM Re: Nicholas, quick question DEL Yours to count on, Lea…" at bounding box center [401, 318] width 232 height 67
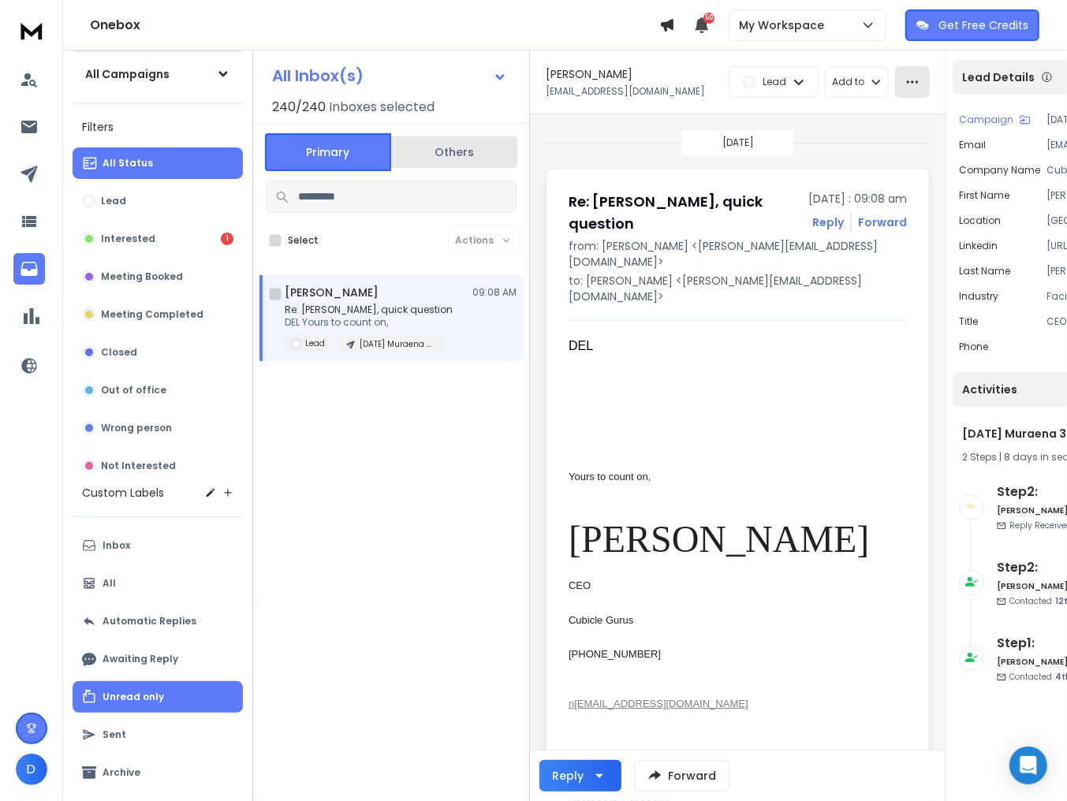
click at [905, 80] on icon "button" at bounding box center [912, 82] width 14 height 14
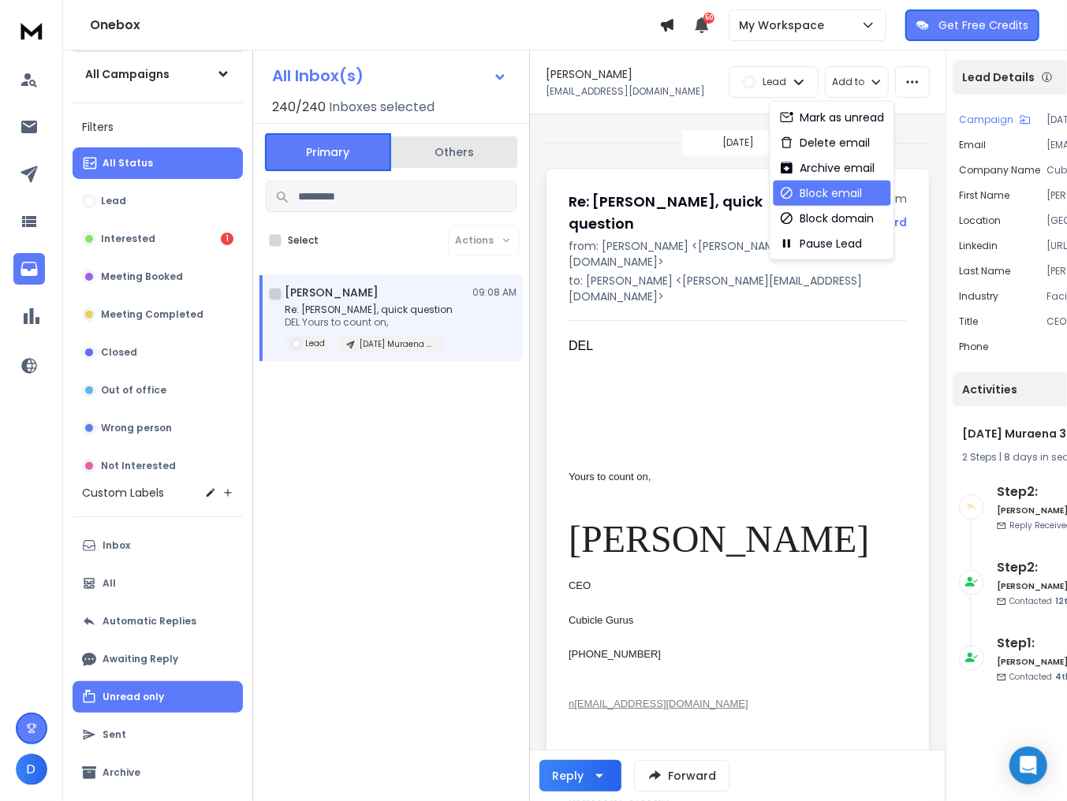
click at [839, 192] on div "Block email" at bounding box center [821, 193] width 83 height 16
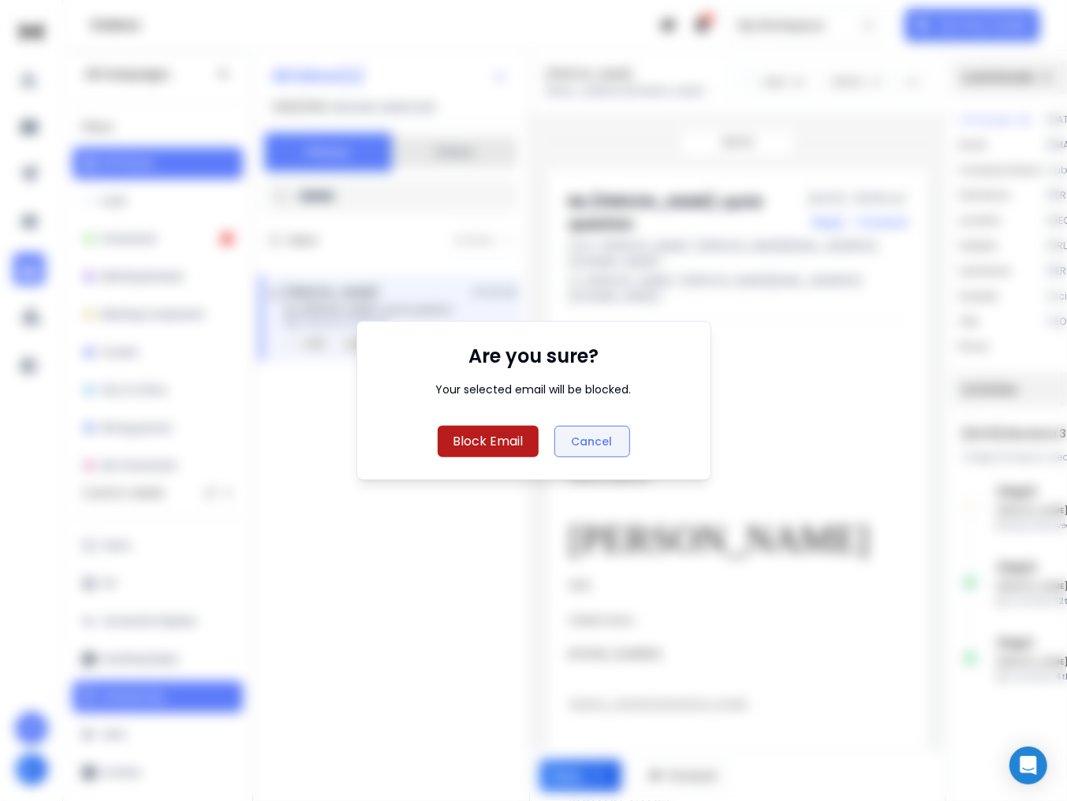
click at [479, 438] on button "Block Email" at bounding box center [488, 442] width 101 height 32
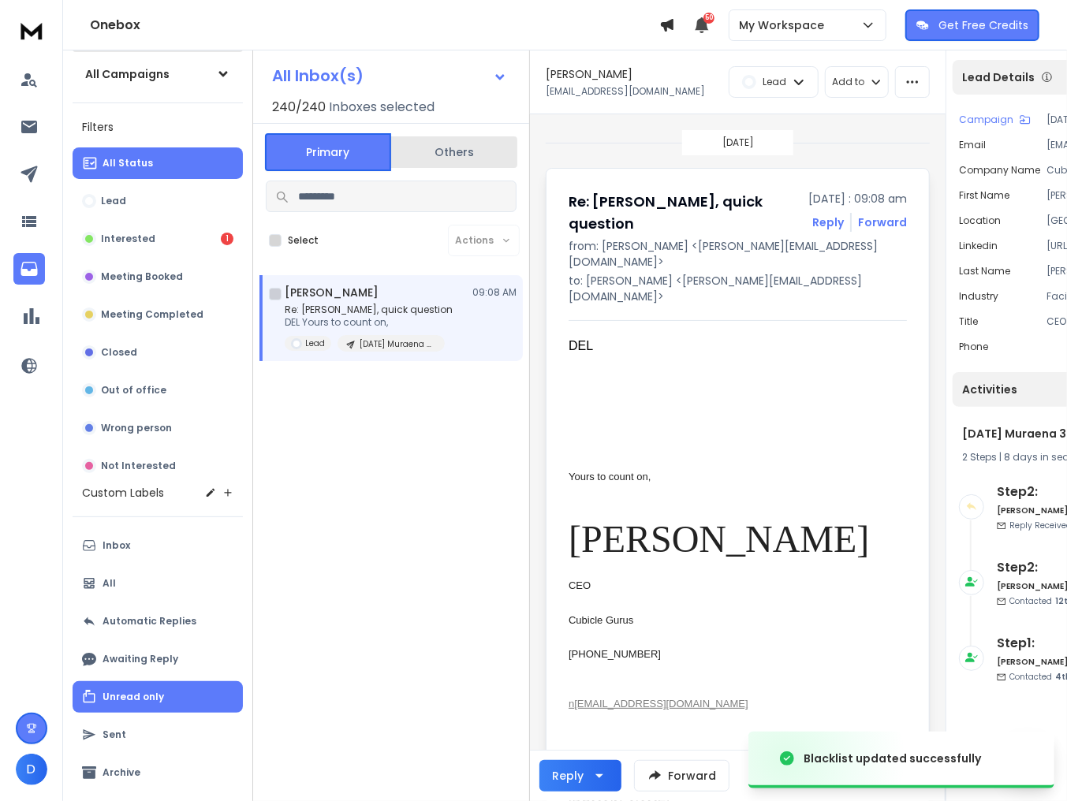
click at [113, 157] on p "All Status" at bounding box center [127, 163] width 50 height 13
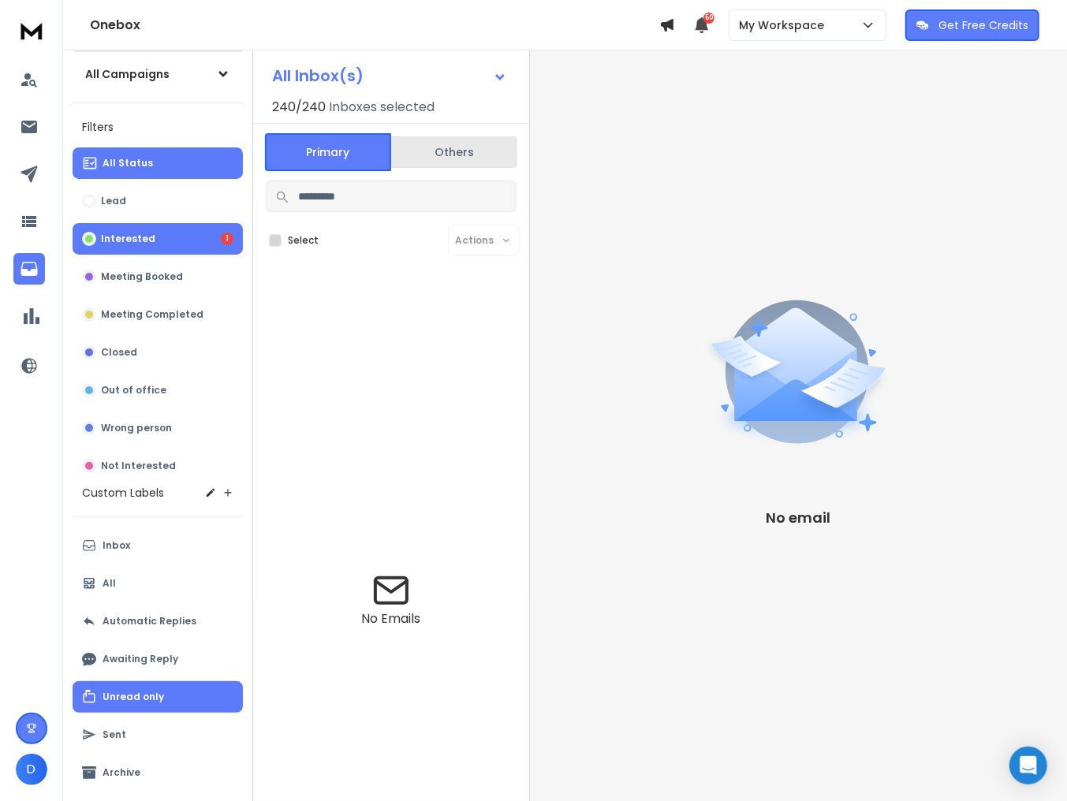
click at [122, 233] on p "Interested" at bounding box center [128, 239] width 54 height 13
click at [107, 157] on p "All Status" at bounding box center [127, 163] width 50 height 13
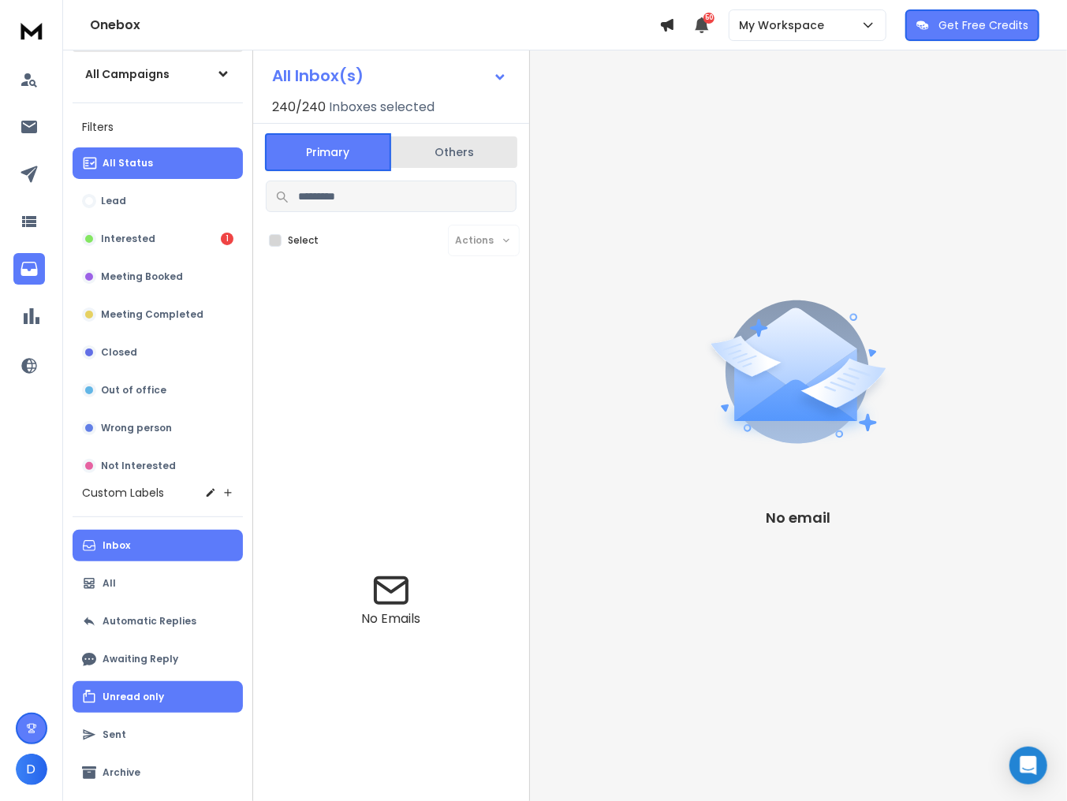
click at [117, 536] on div "Inbox" at bounding box center [106, 545] width 48 height 19
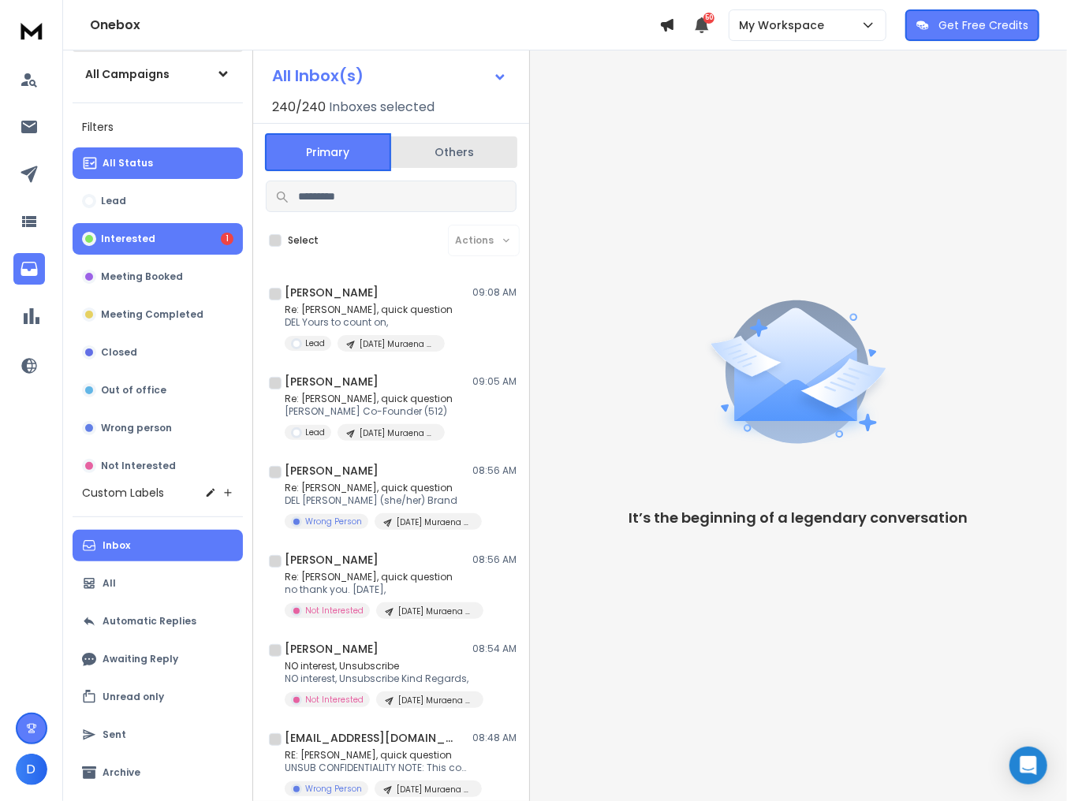
click at [166, 230] on button "Interested 1" at bounding box center [158, 239] width 170 height 32
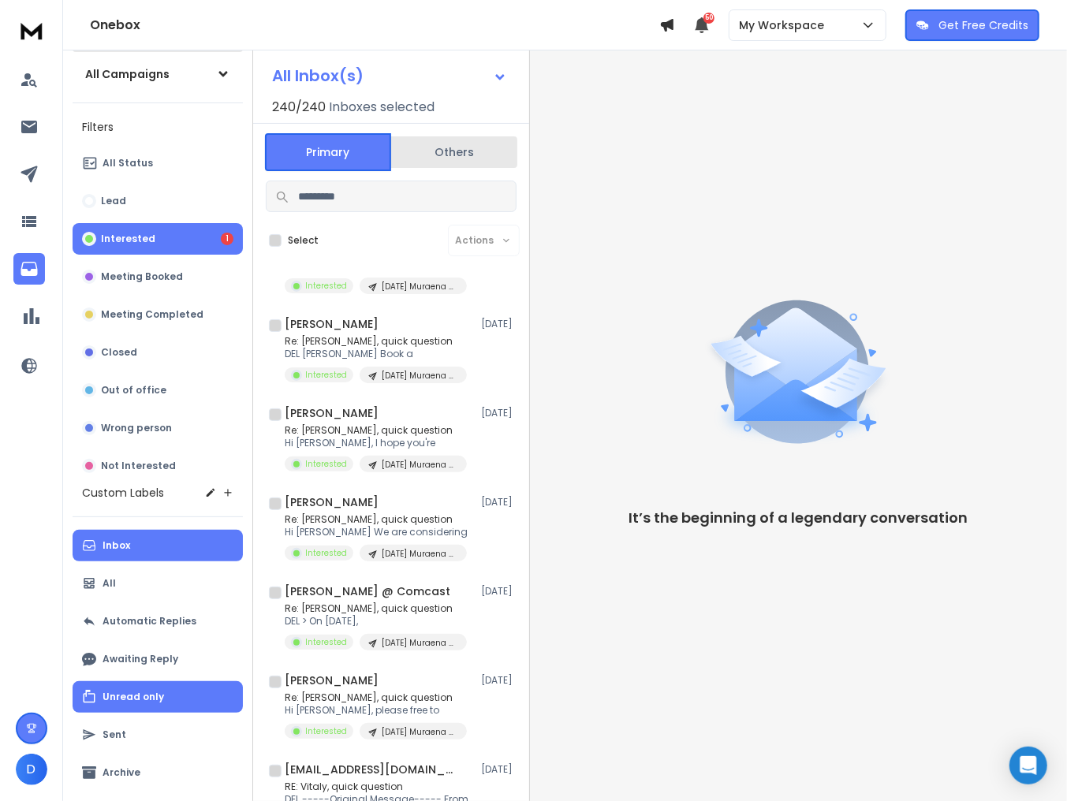
click at [145, 691] on p "Unread only" at bounding box center [132, 697] width 61 height 13
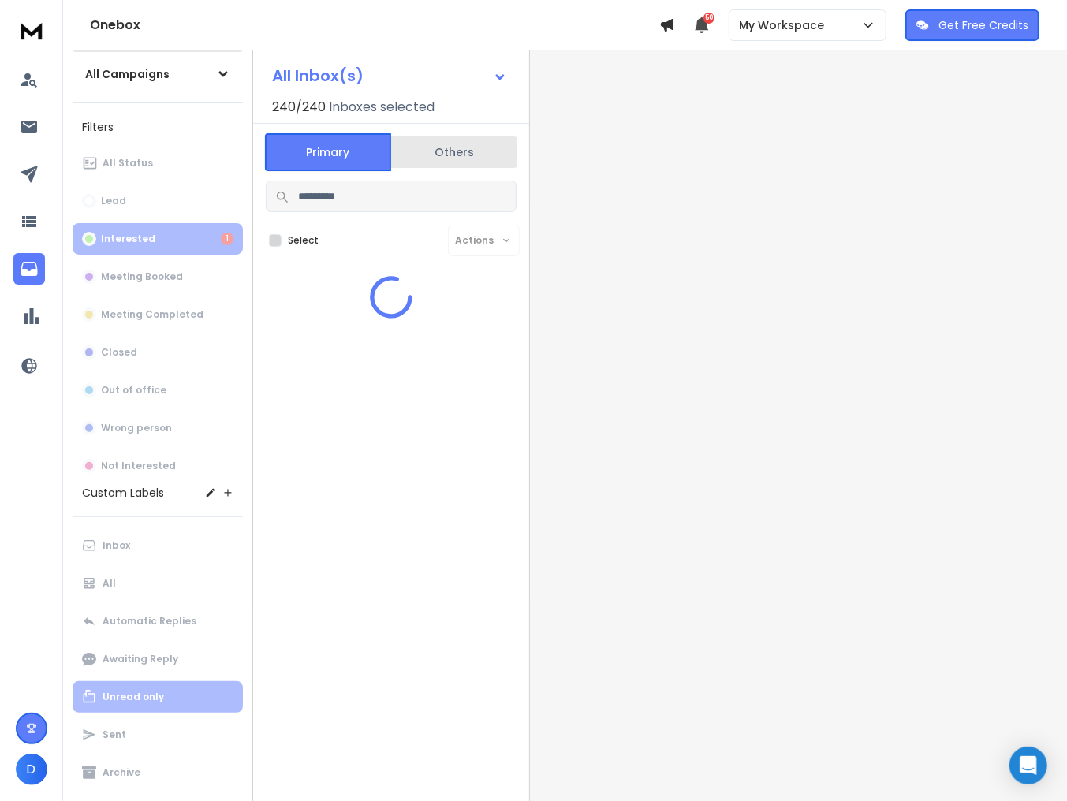
scroll to position [0, 0]
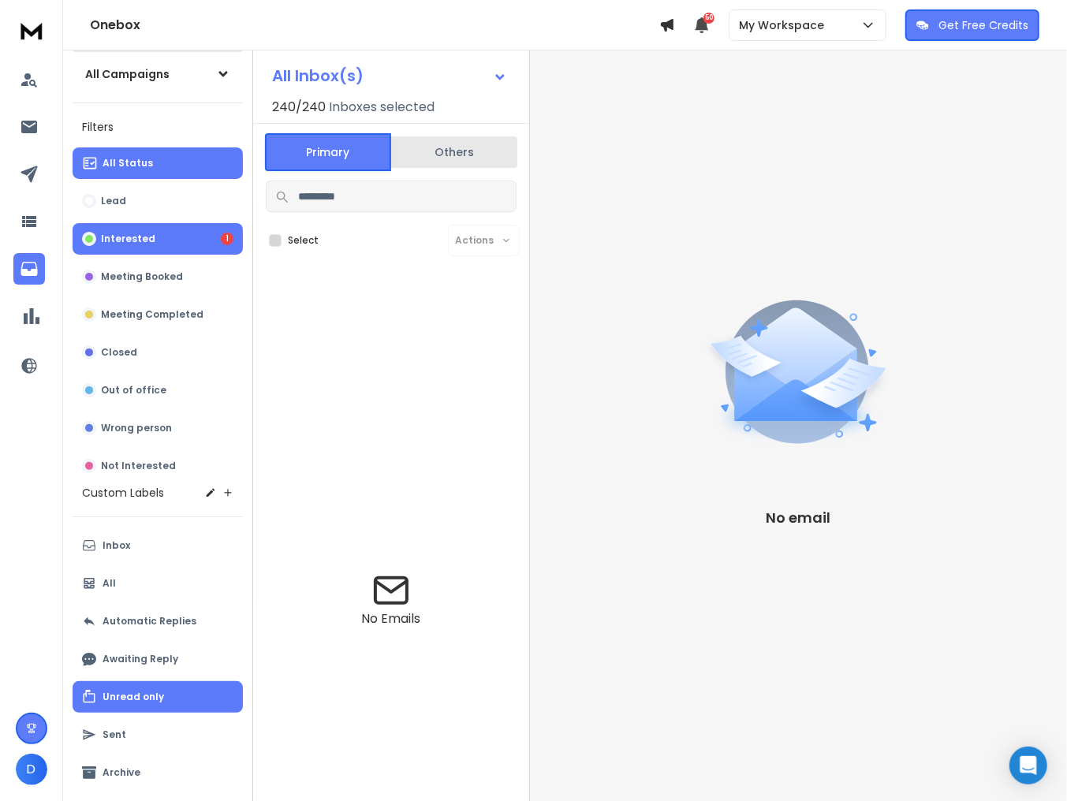
click at [114, 157] on p "All Status" at bounding box center [127, 163] width 50 height 13
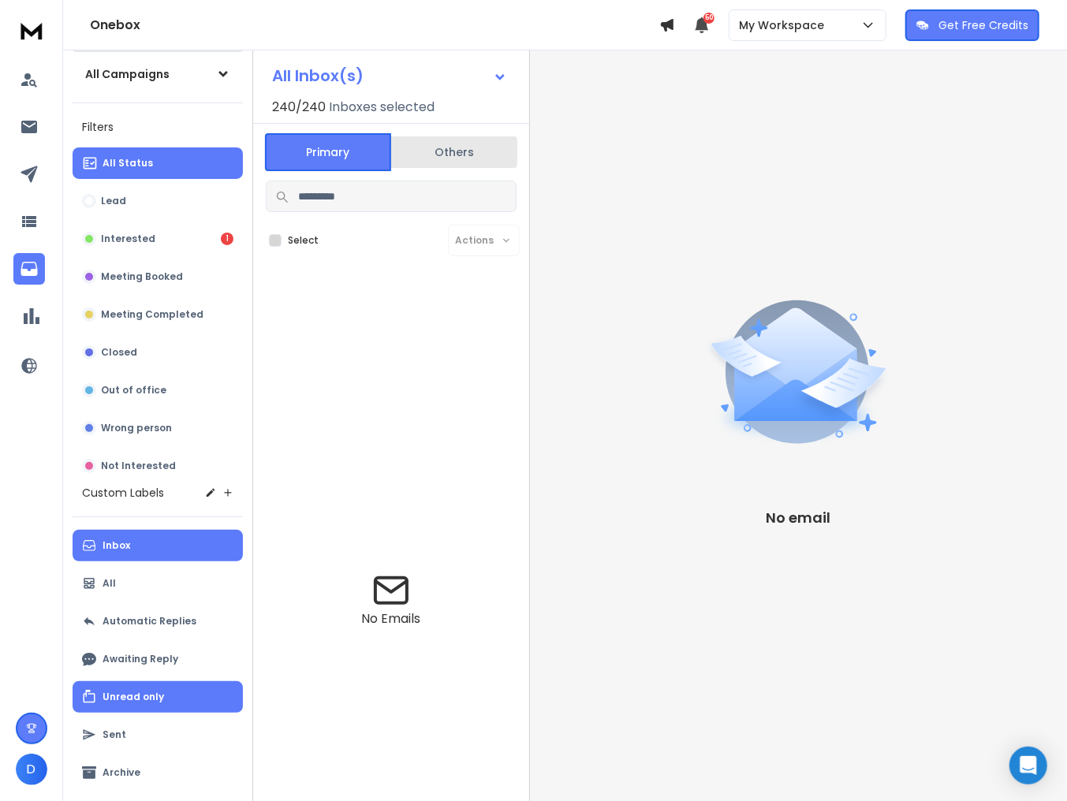
click at [144, 530] on button "Inbox" at bounding box center [158, 546] width 170 height 32
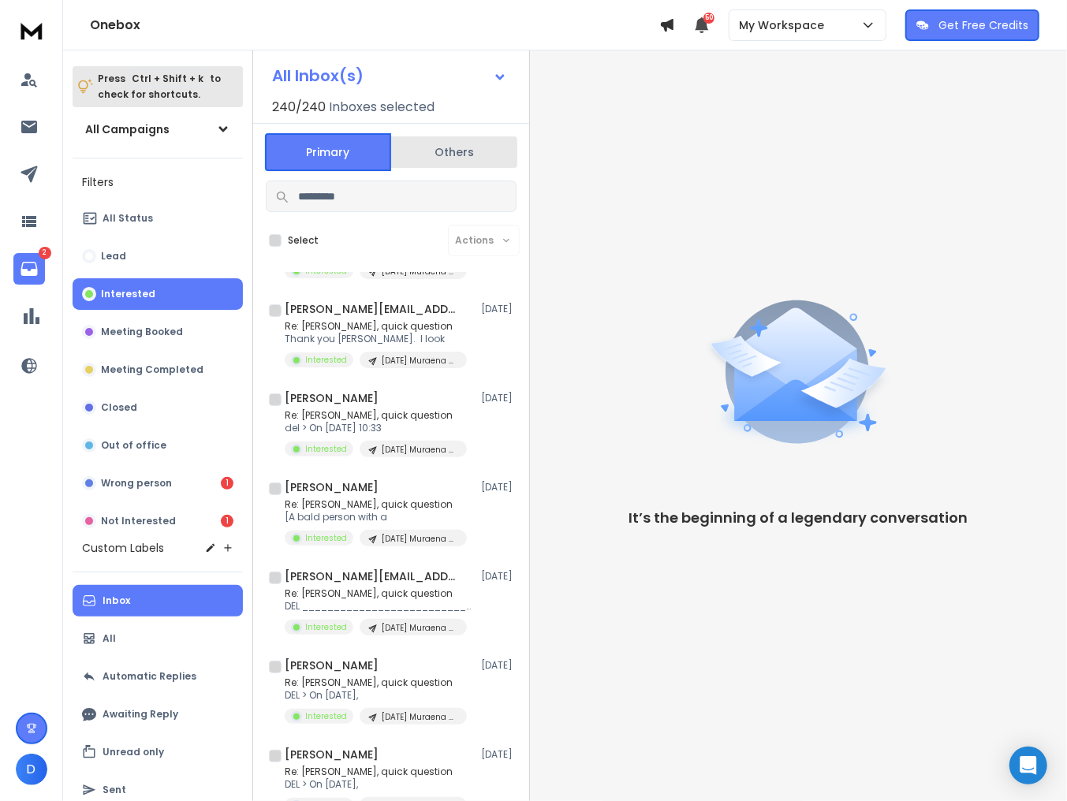
scroll to position [613, 0]
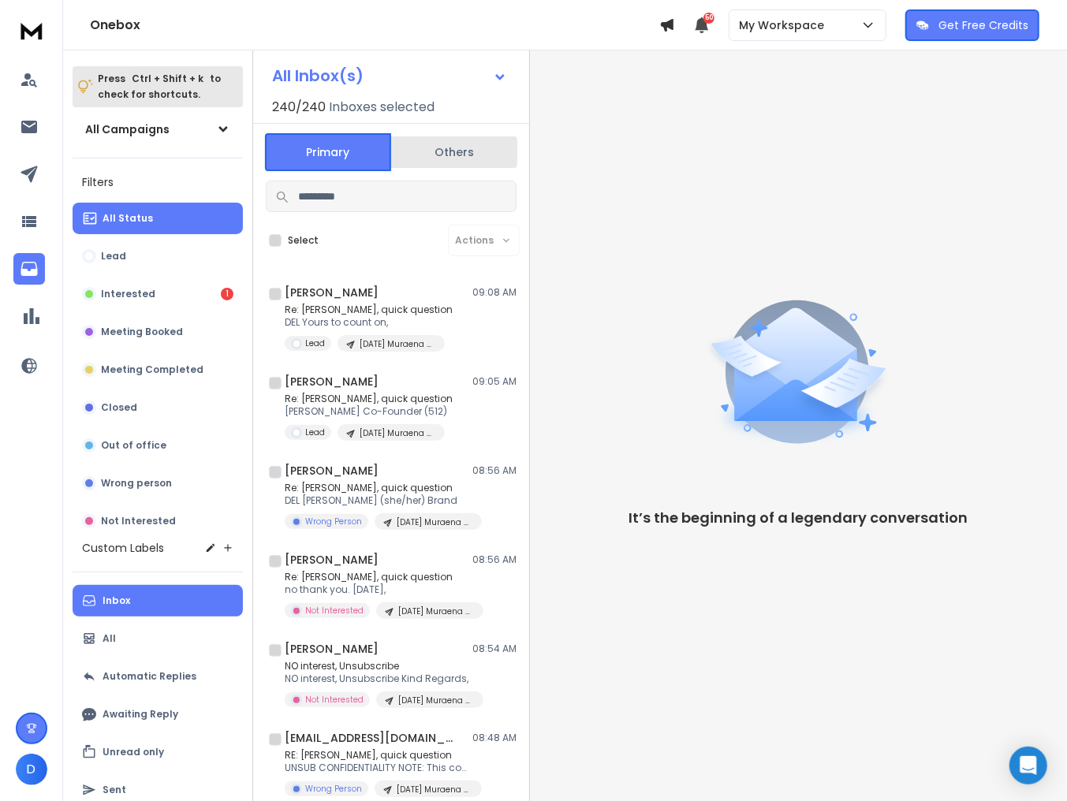
scroll to position [67, 0]
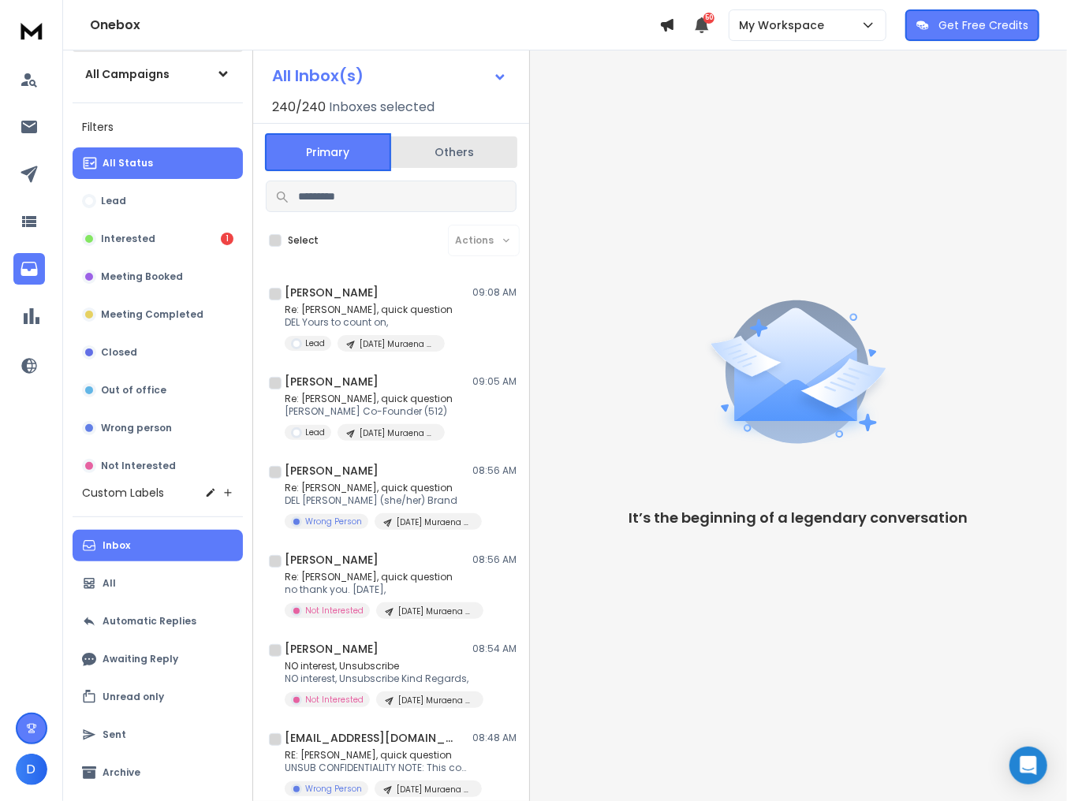
click at [177, 223] on button "Interested 1" at bounding box center [158, 239] width 170 height 32
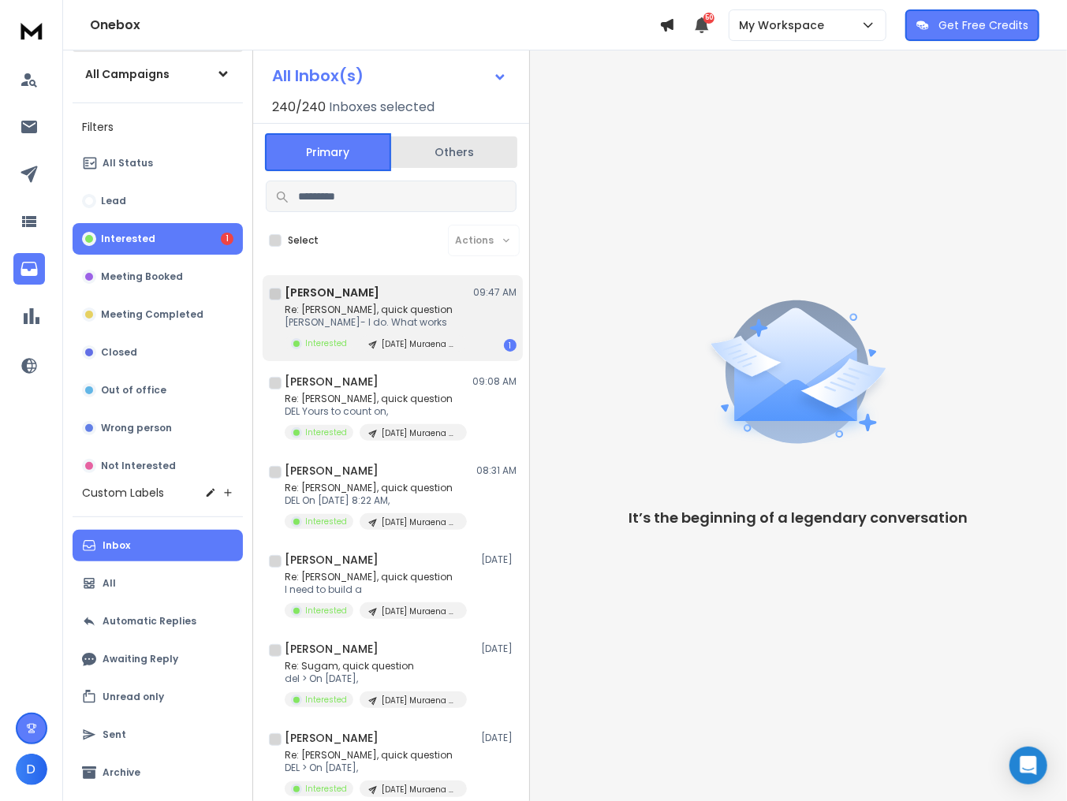
click at [371, 317] on p "[PERSON_NAME]- I do. What works" at bounding box center [376, 322] width 182 height 13
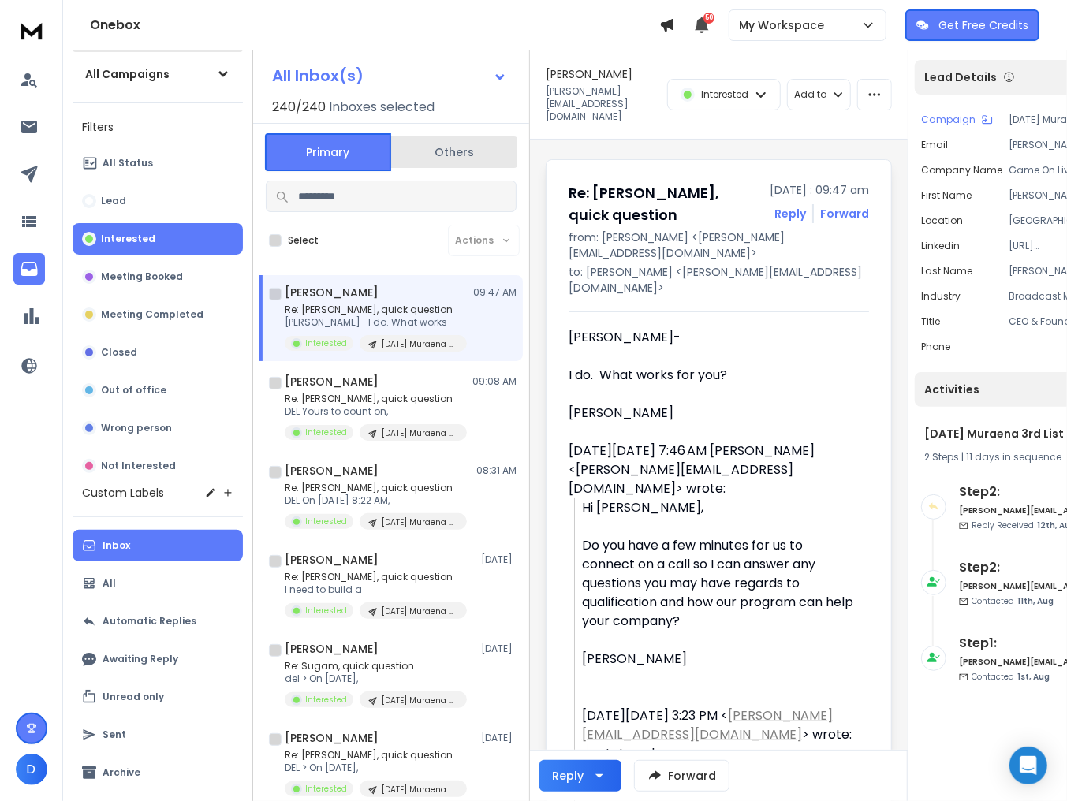
scroll to position [0, 0]
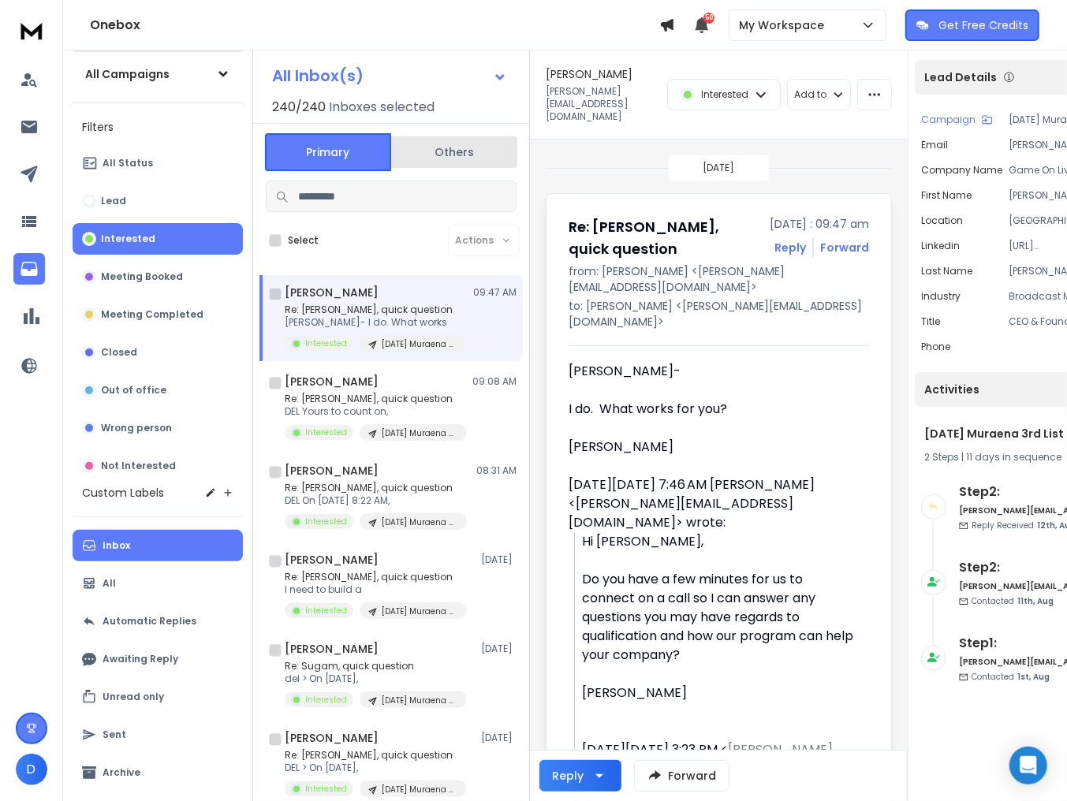
click at [572, 778] on div "Reply" at bounding box center [568, 776] width 32 height 16
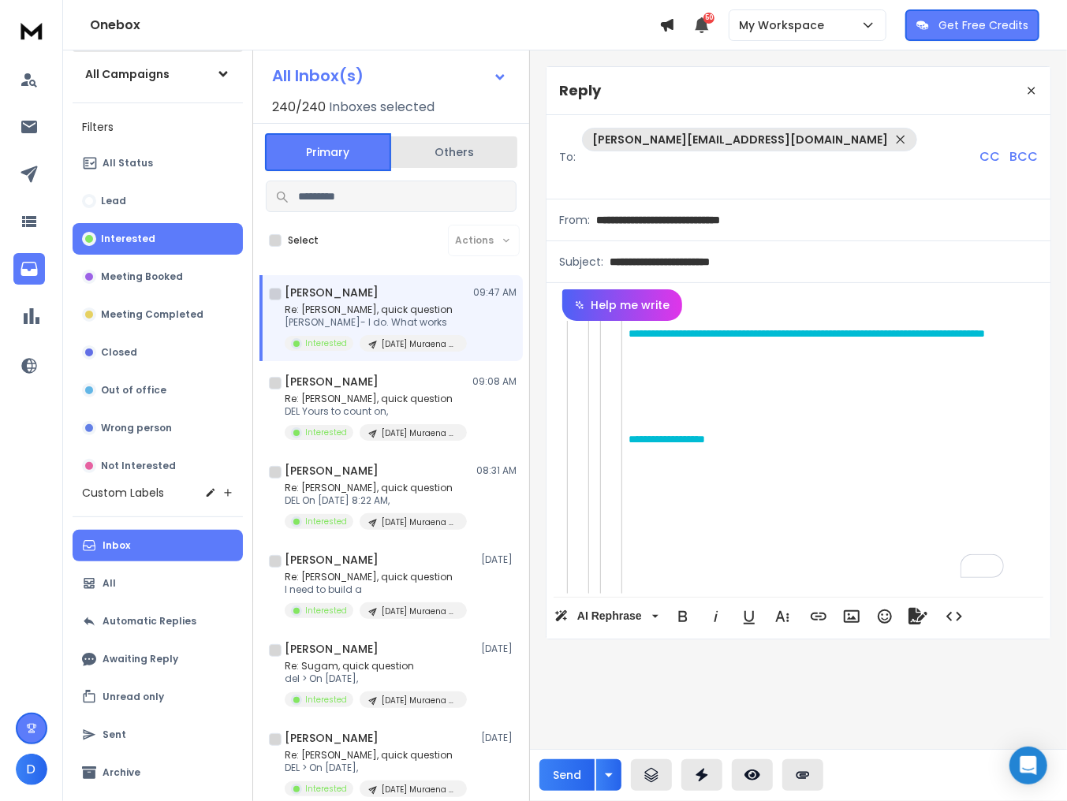
scroll to position [787, 0]
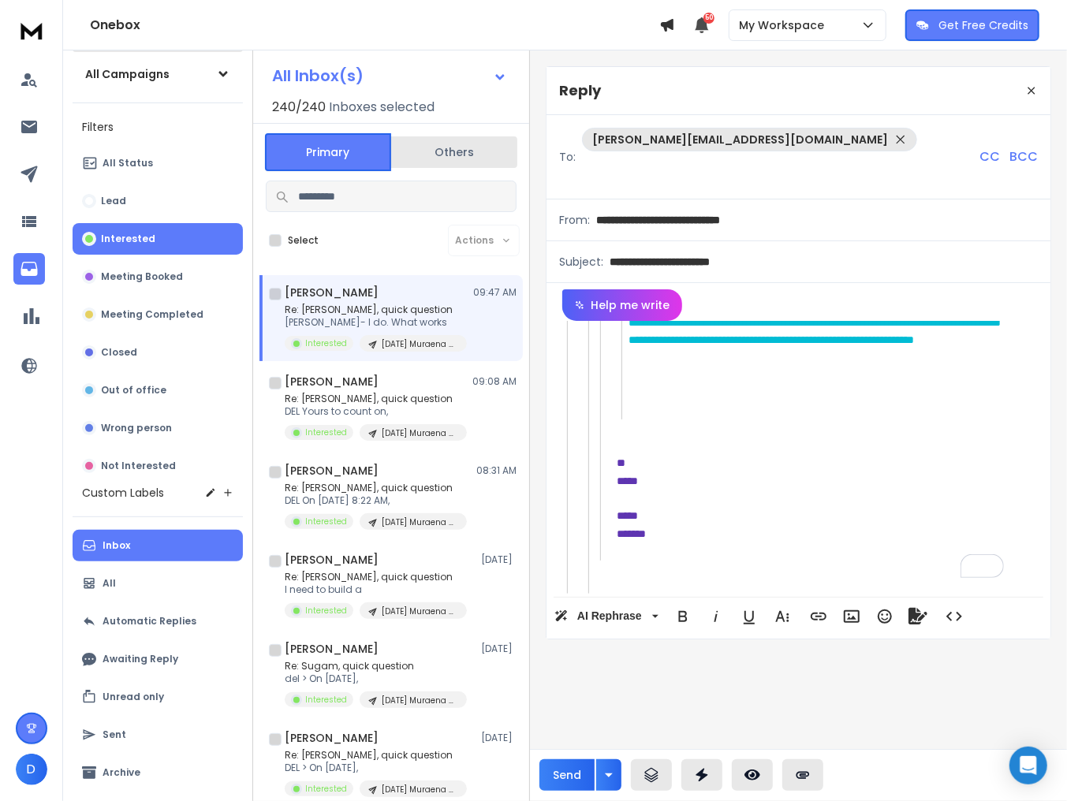
click at [564, 781] on button "Send" at bounding box center [566, 775] width 55 height 32
